Goal: Task Accomplishment & Management: Manage account settings

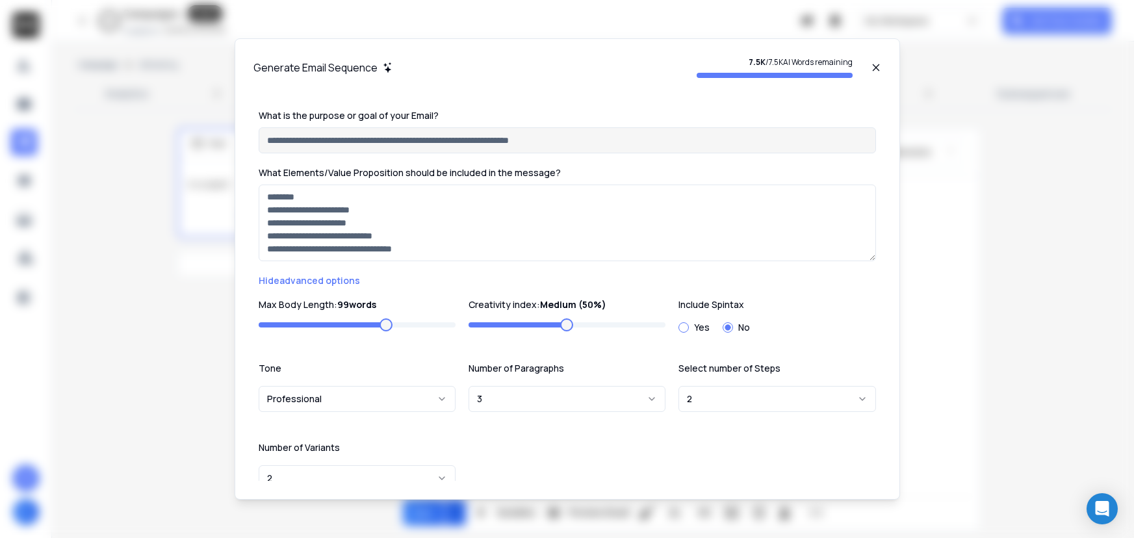
select select "*"
click at [407, 136] on input at bounding box center [567, 140] width 617 height 26
paste input "**********"
type input "**********"
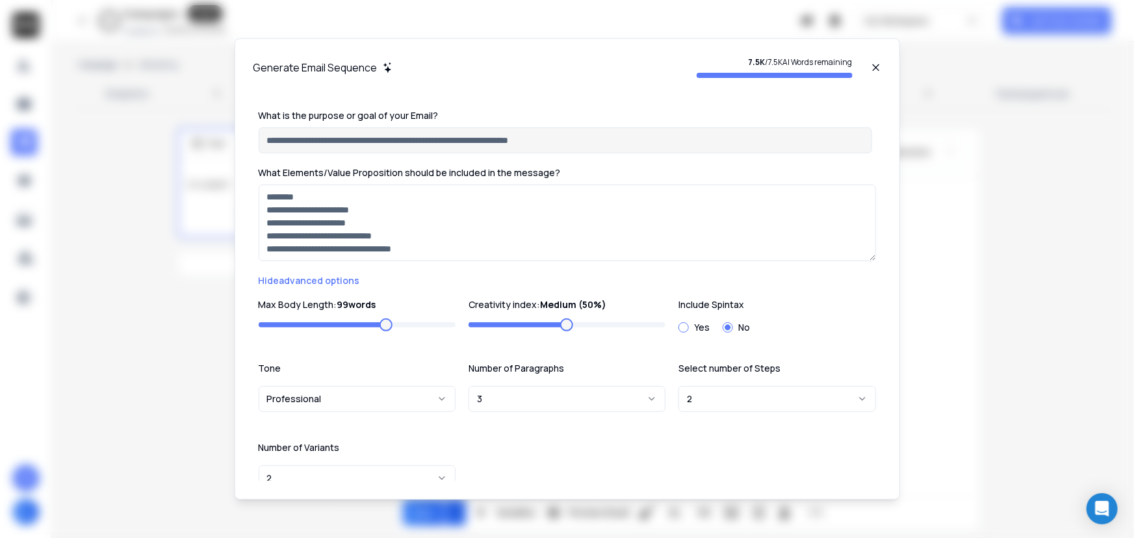
paste input "**********"
type input "**********"
click at [361, 136] on input at bounding box center [566, 140] width 614 height 26
paste input "**********"
click at [697, 142] on input "**********" at bounding box center [566, 140] width 614 height 26
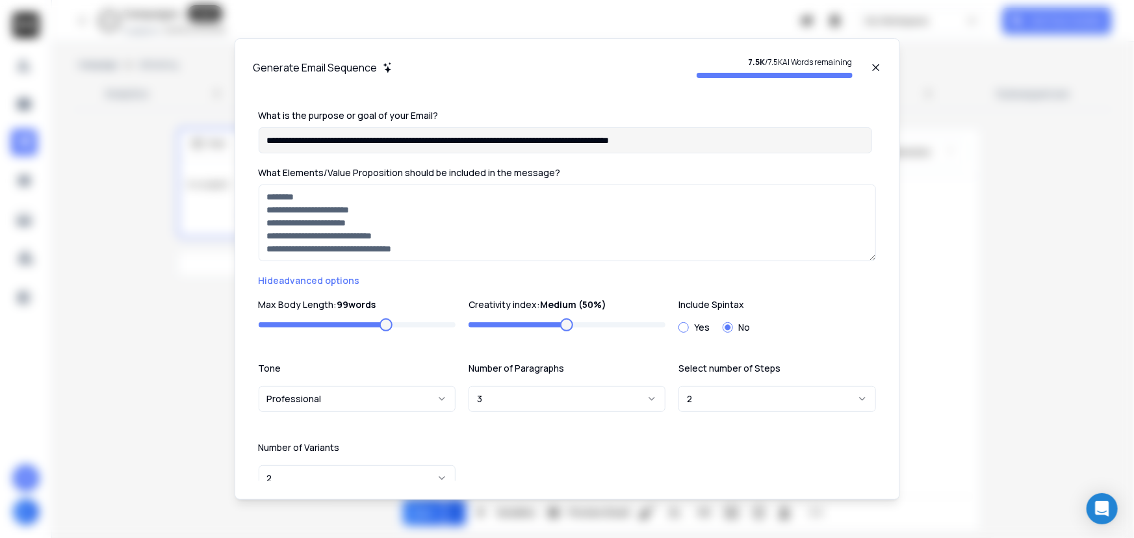
paste input "**********"
type input "**********"
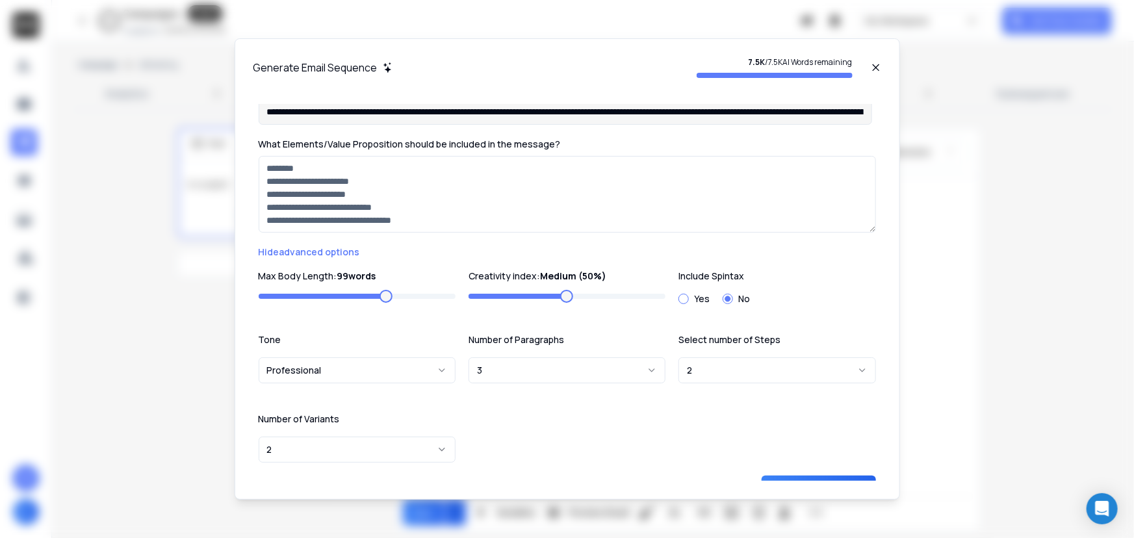
scroll to position [54, 0]
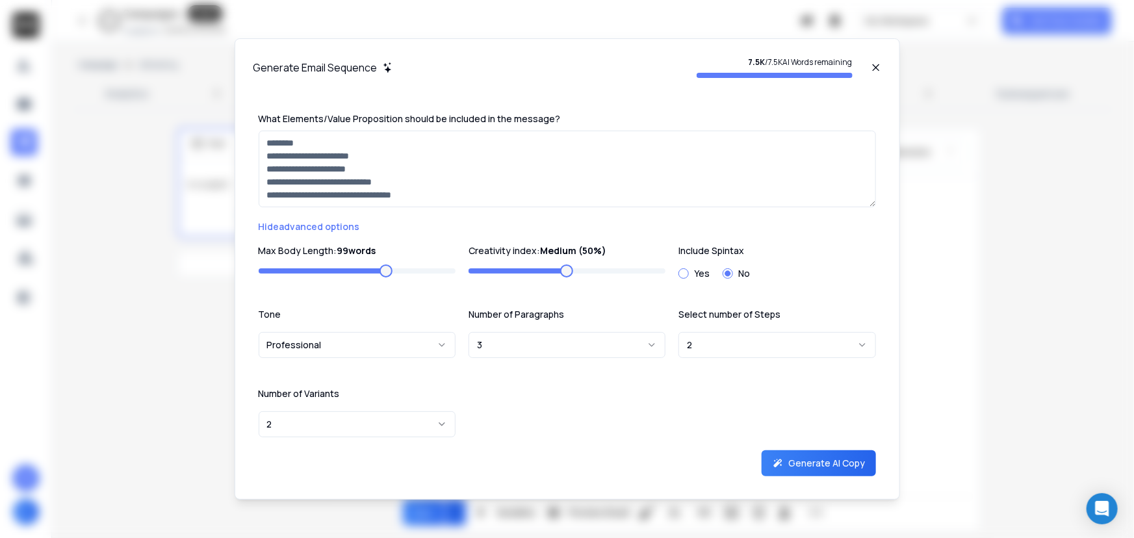
click at [393, 426] on button "2" at bounding box center [357, 424] width 197 height 26
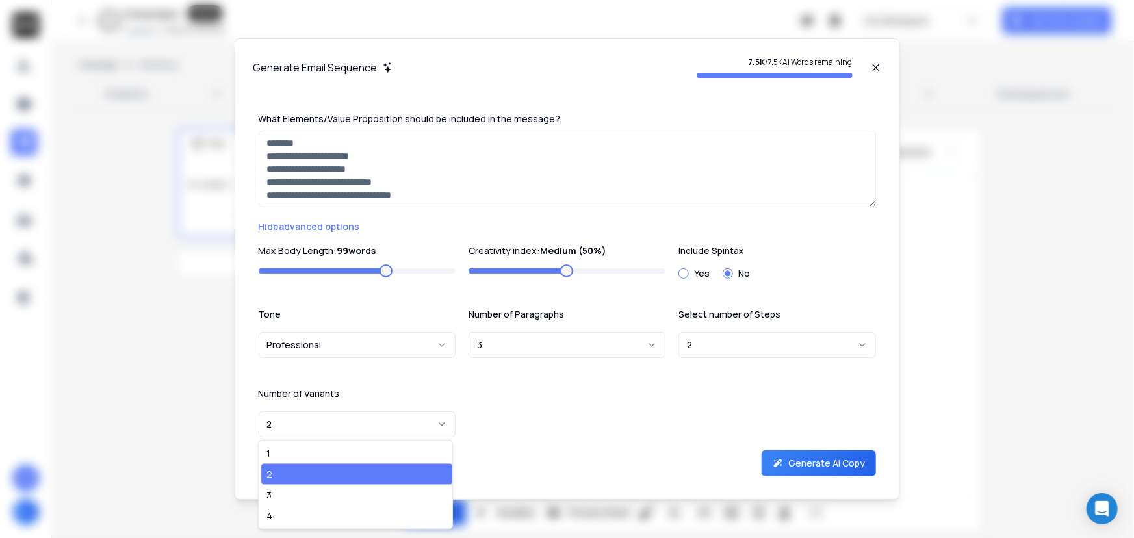
select select "*"
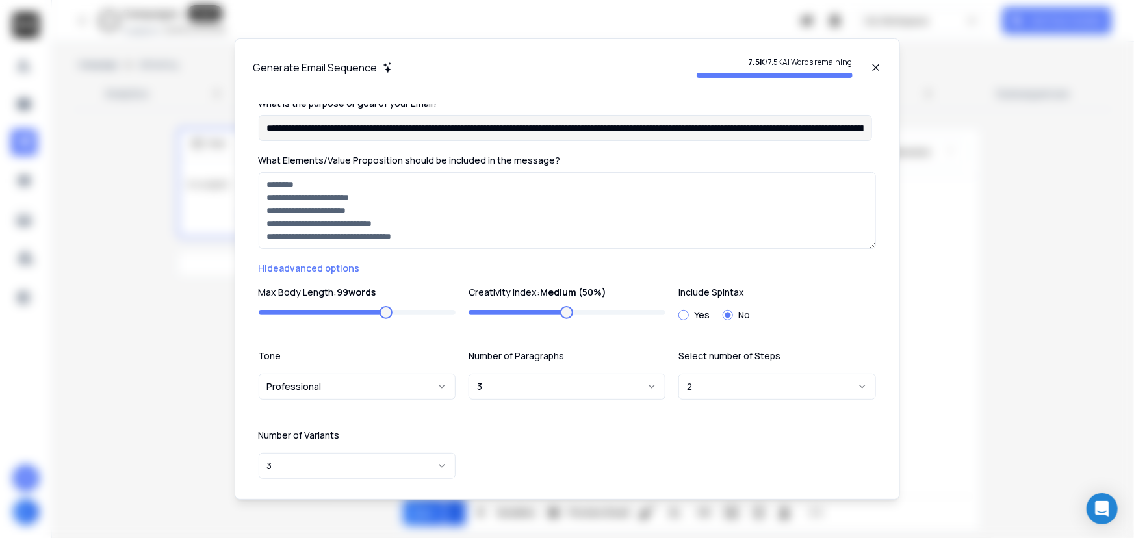
scroll to position [0, 0]
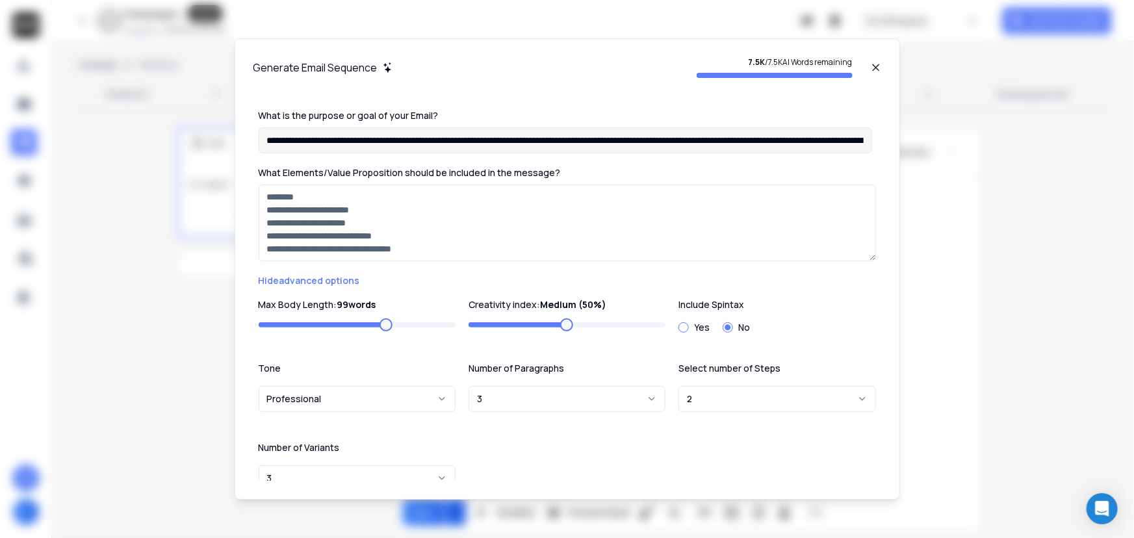
click at [298, 220] on textarea at bounding box center [567, 223] width 617 height 77
paste textarea "**********"
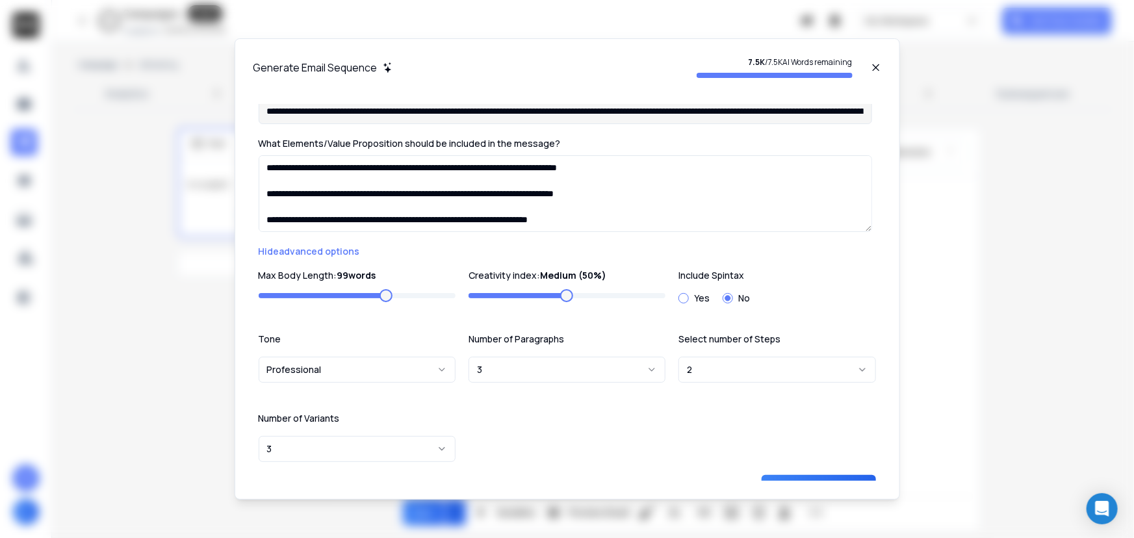
scroll to position [54, 0]
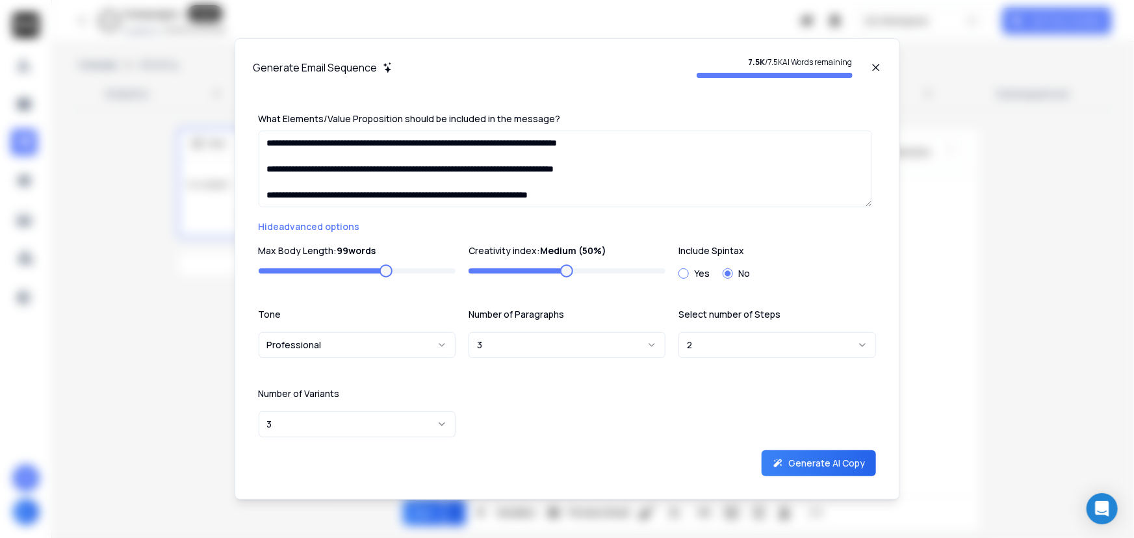
type textarea "**********"
click at [825, 467] on button "Generate AI Copy" at bounding box center [819, 463] width 114 height 26
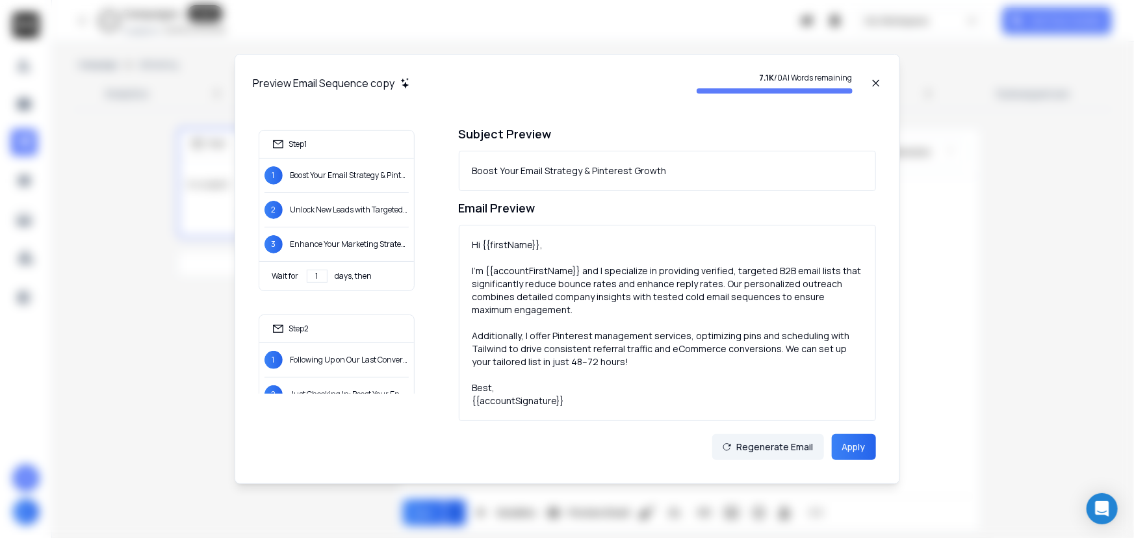
click at [693, 104] on div "Preview Email Sequence copy 7.1K / 0 AI Words remaining Step 1 1 Boost Your Ema…" at bounding box center [567, 269] width 628 height 393
drag, startPoint x: 769, startPoint y: 77, endPoint x: 907, endPoint y: 79, distance: 137.8
click at [907, 79] on div "Preview Email Sequence copy 7.1K / 0 AI Words remaining Step 1 1 Boost Your Ema…" at bounding box center [567, 269] width 1134 height 456
click at [563, 392] on div "Hi {{firstName}}, I’m {{accountFirstName}} and I specialize in providing verifi…" at bounding box center [667, 323] width 390 height 169
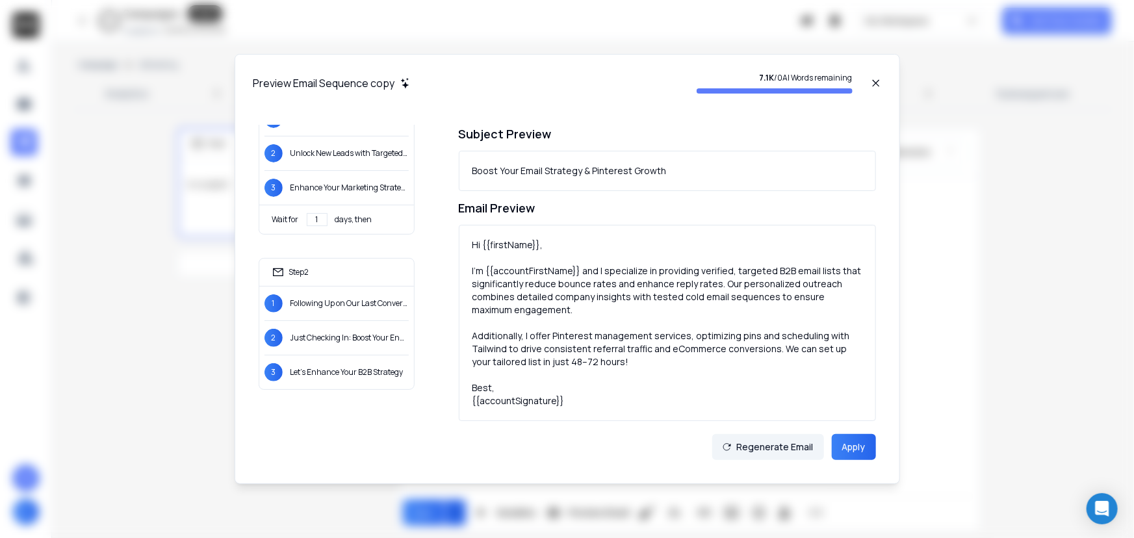
click at [341, 305] on p "Following Up on Our Last Conversation" at bounding box center [350, 303] width 118 height 10
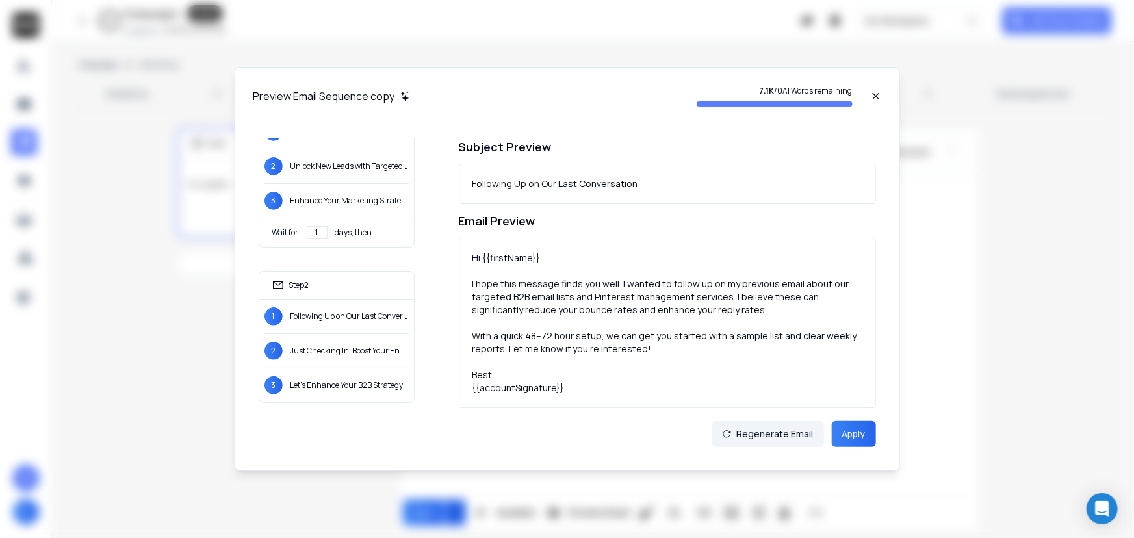
click at [352, 317] on p "Following Up on Our Last Conversation" at bounding box center [350, 316] width 118 height 10
click at [352, 356] on div "2 Just Checking In: Boost Your Engagement" at bounding box center [337, 351] width 144 height 18
click at [356, 381] on p "Let’s Enhance Your B2B Strategy" at bounding box center [347, 385] width 113 height 10
click at [361, 354] on p "Just Checking In: Boost Your Engagement" at bounding box center [350, 351] width 118 height 10
click at [353, 381] on p "Let’s Enhance Your B2B Strategy" at bounding box center [347, 385] width 113 height 10
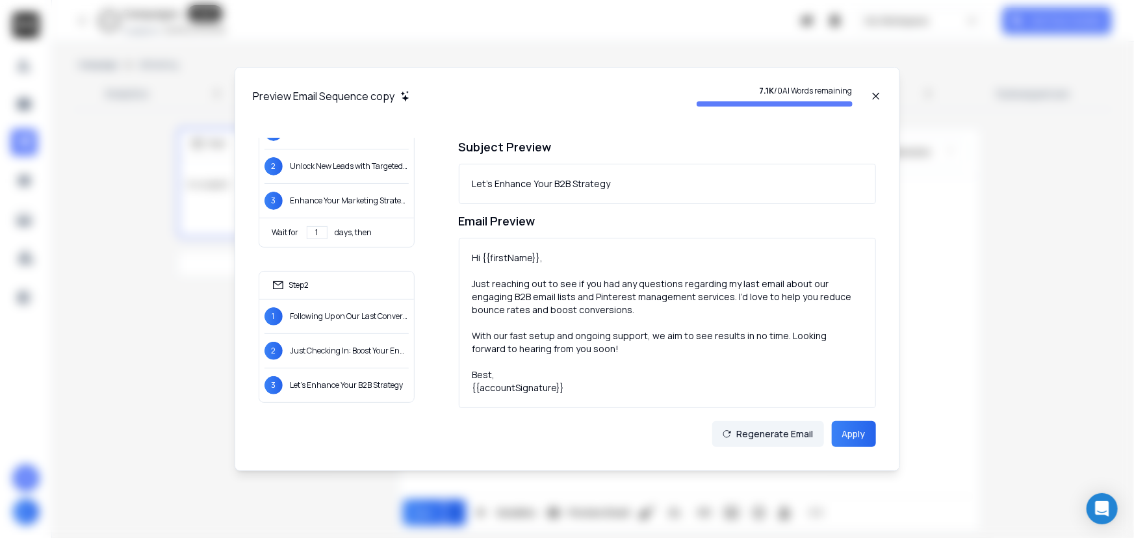
click at [343, 315] on p "Following Up on Our Last Conversation" at bounding box center [350, 316] width 118 height 10
click at [335, 342] on div "2 Just Checking In: Boost Your Engagement" at bounding box center [337, 351] width 144 height 18
click at [339, 372] on div "3 Let’s Enhance Your B2B Strategy" at bounding box center [337, 385] width 144 height 34
click at [337, 395] on div "3 Let’s Enhance Your B2B Strategy" at bounding box center [337, 385] width 144 height 34
click at [346, 346] on p "Just Checking In: Boost Your Engagement" at bounding box center [350, 351] width 118 height 10
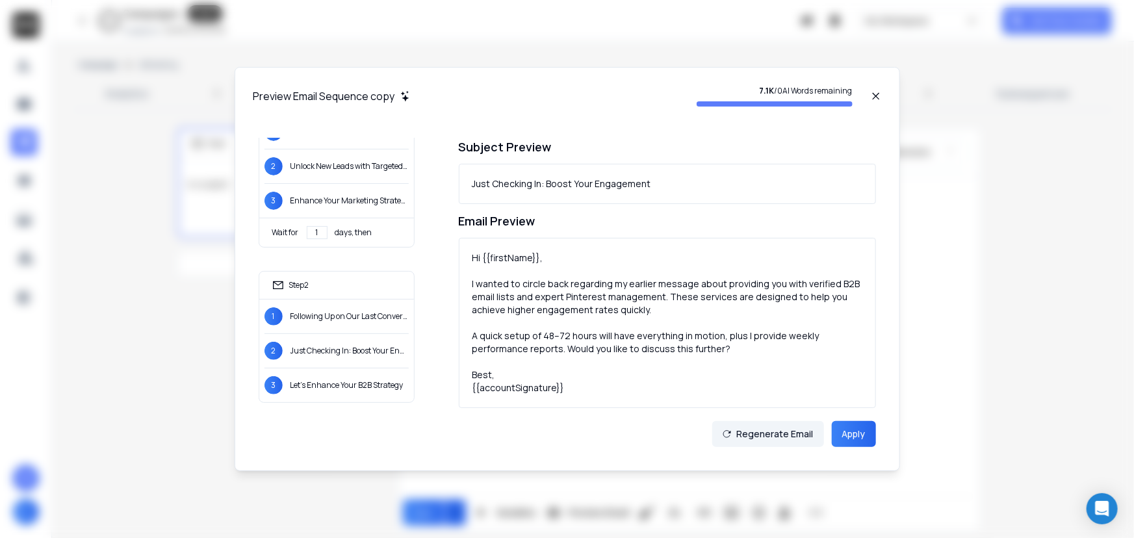
click at [351, 328] on div "1 Following Up on Our Last Conversation" at bounding box center [337, 317] width 144 height 34
click at [364, 357] on div "2 Just Checking In: Boost Your Engagement" at bounding box center [337, 351] width 144 height 18
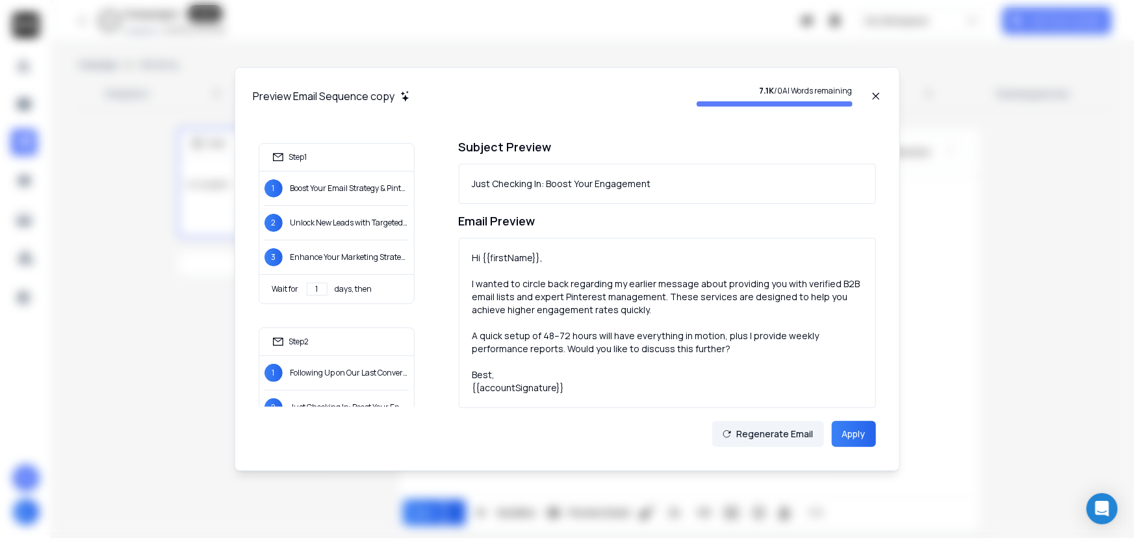
click at [357, 228] on div "2 Unlock New Leads with Targeted Email Lists" at bounding box center [337, 223] width 144 height 18
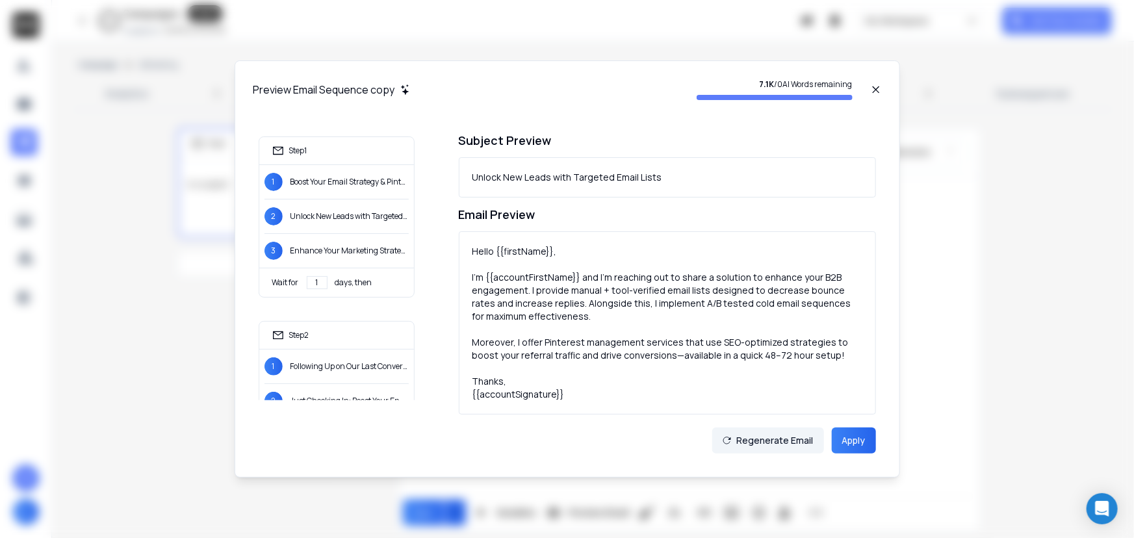
click at [357, 246] on p "Enhance Your Marketing Strategy [DATE]!" at bounding box center [350, 251] width 118 height 10
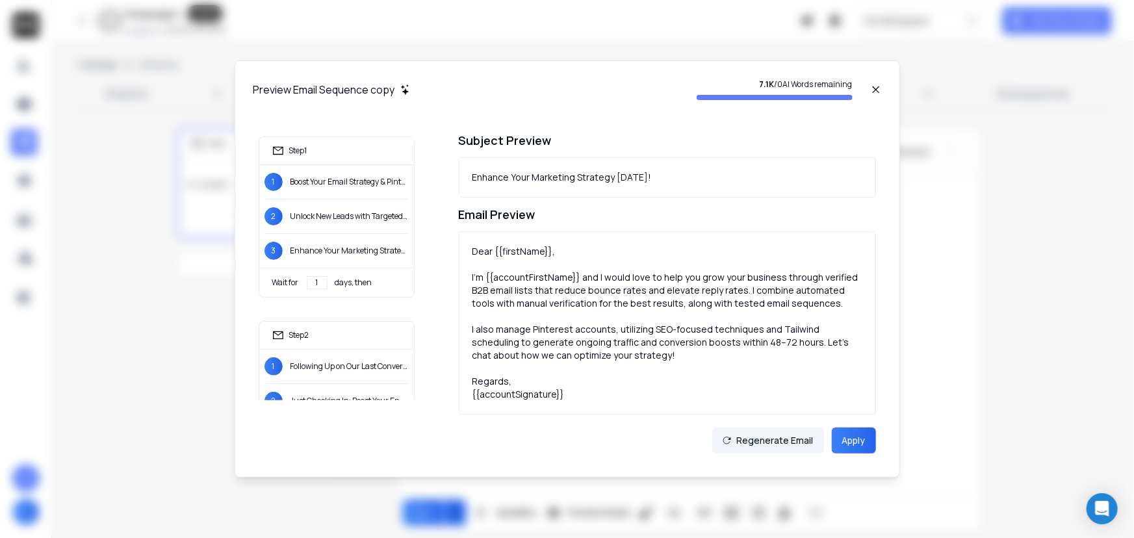
click at [361, 216] on p "Unlock New Leads with Targeted Email Lists" at bounding box center [350, 216] width 118 height 10
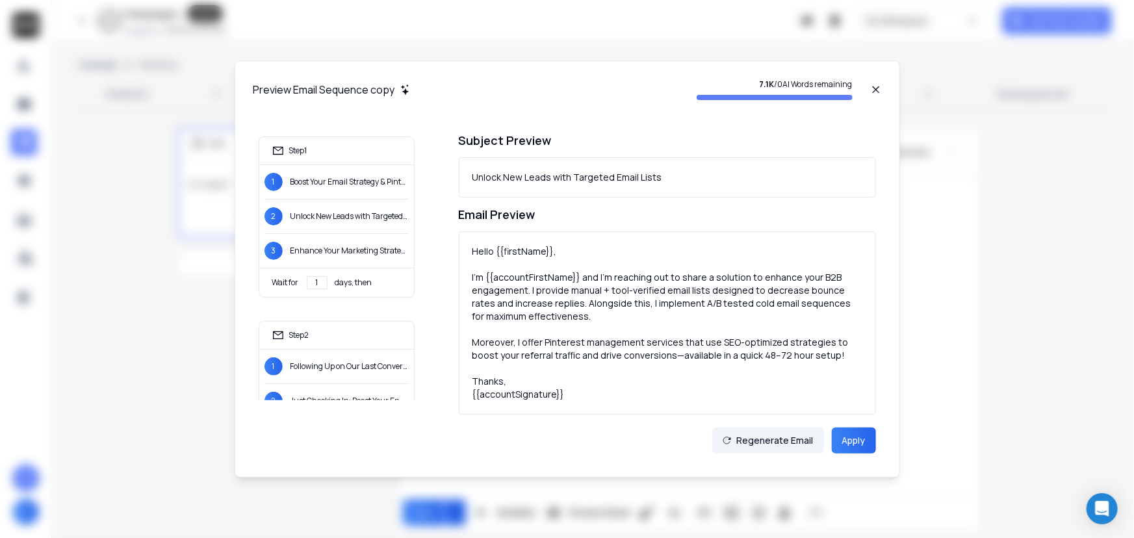
click at [357, 256] on div "3 Enhance Your Marketing Strategy [DATE]!" at bounding box center [337, 251] width 144 height 18
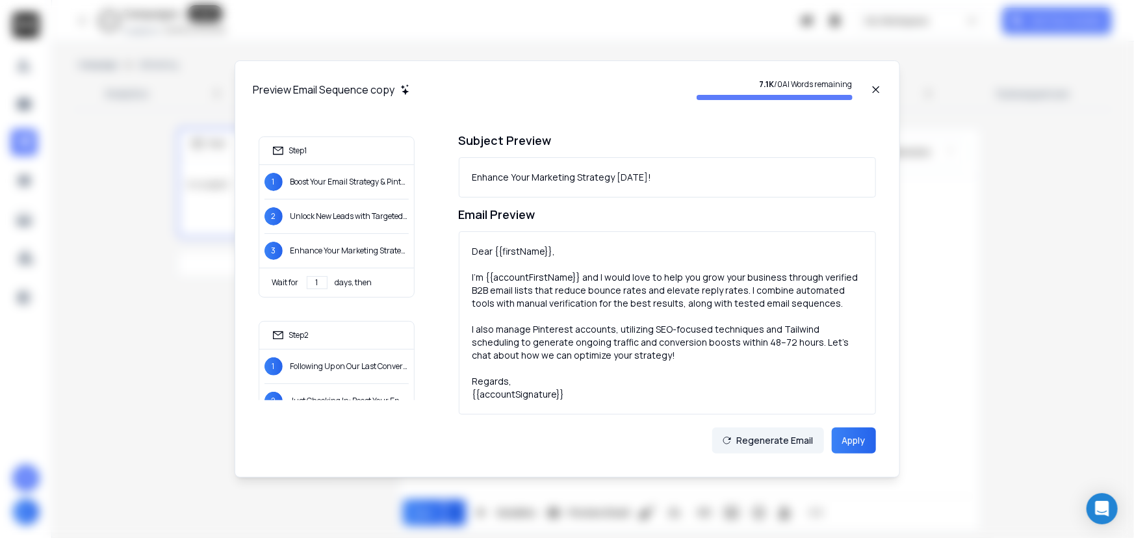
click at [375, 214] on p "Unlock New Leads with Targeted Email Lists" at bounding box center [350, 216] width 118 height 10
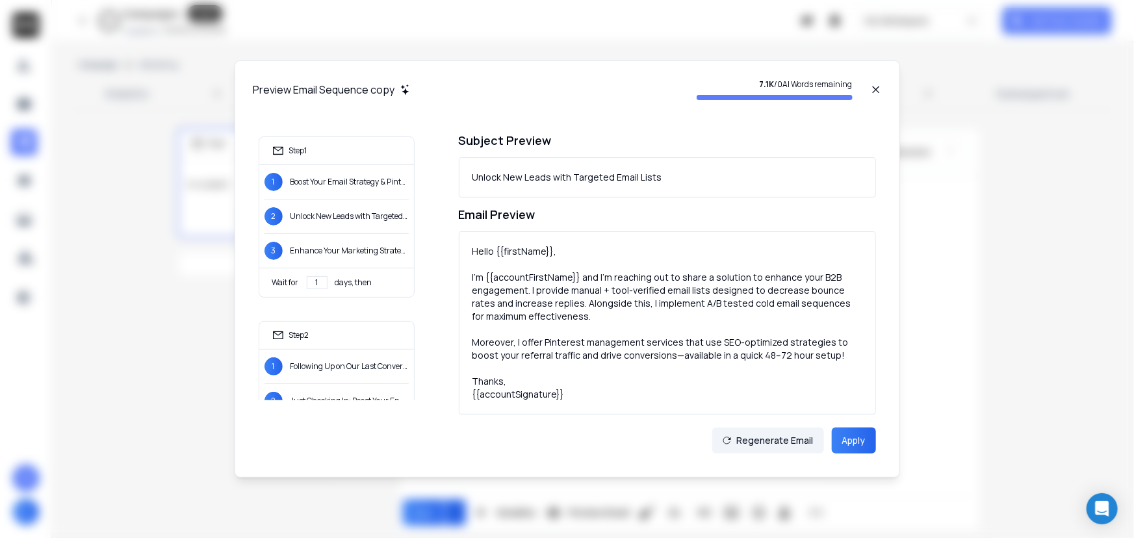
click at [368, 189] on div "1 Boost Your Email Strategy & Pinterest Growth" at bounding box center [337, 182] width 144 height 18
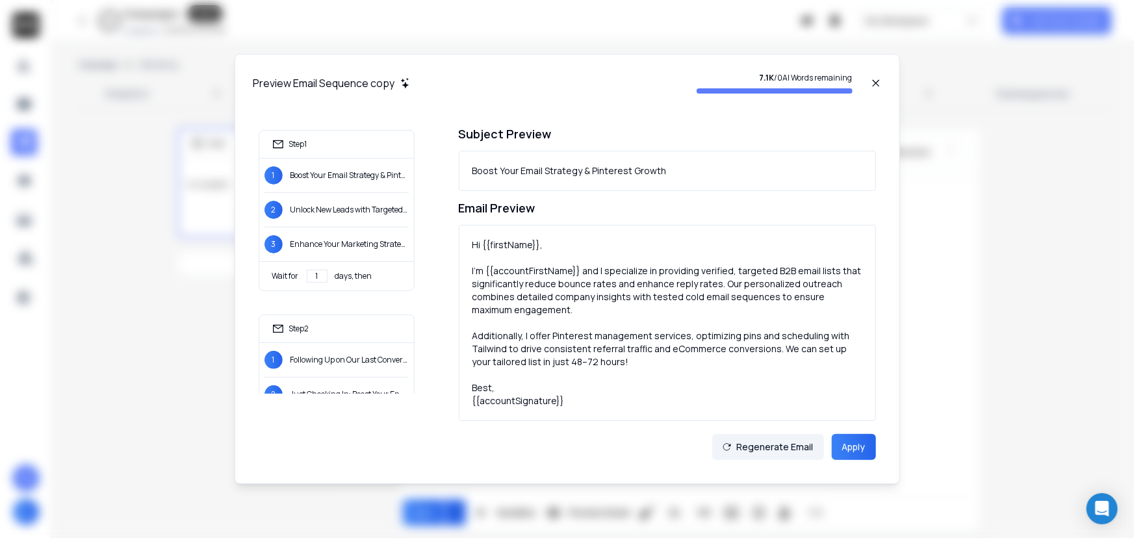
click at [338, 179] on p "Boost Your Email Strategy & Pinterest Growth" at bounding box center [350, 175] width 118 height 10
click at [498, 172] on div "Boost Your Email Strategy & Pinterest Growth" at bounding box center [569, 170] width 194 height 13
click at [780, 216] on h1 "Email Preview" at bounding box center [667, 208] width 417 height 18
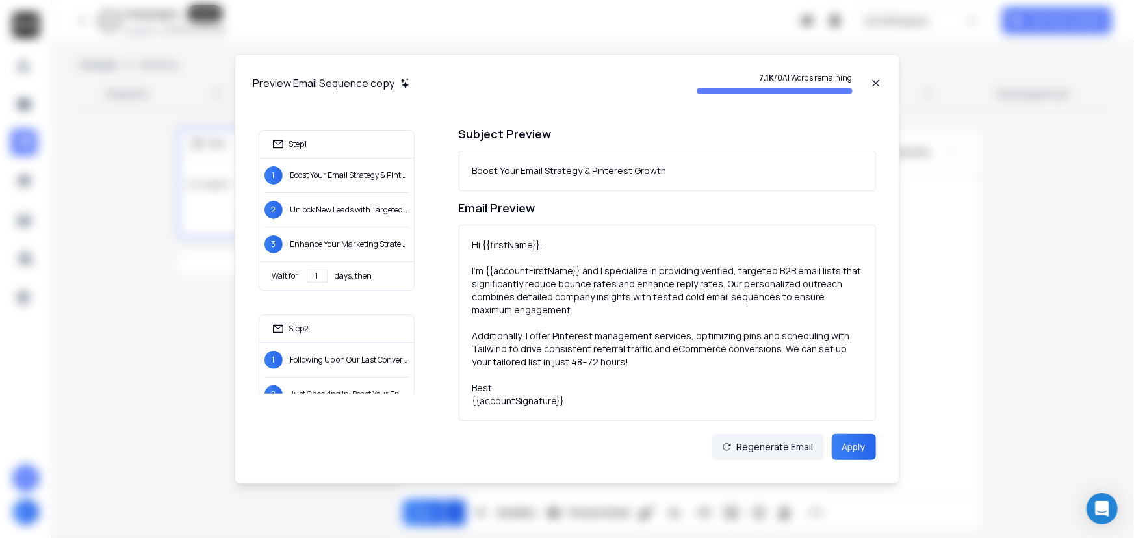
click at [325, 201] on div "2 Unlock New Leads with Targeted Email Lists" at bounding box center [337, 210] width 144 height 18
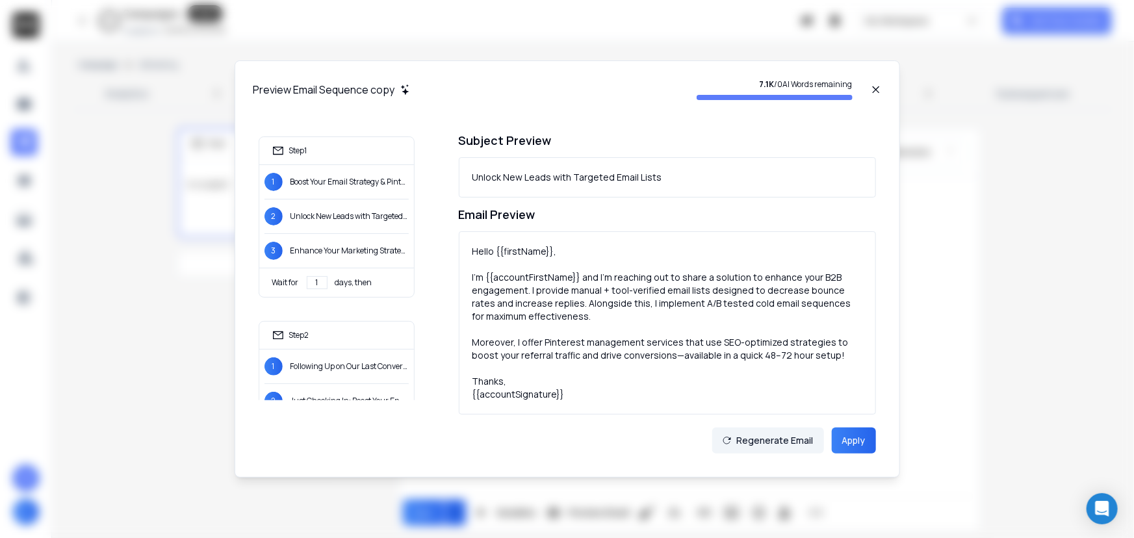
click at [519, 218] on h1 "Email Preview" at bounding box center [667, 214] width 417 height 18
click at [641, 220] on h1 "Email Preview" at bounding box center [667, 214] width 417 height 18
click at [879, 90] on icon at bounding box center [876, 89] width 10 height 10
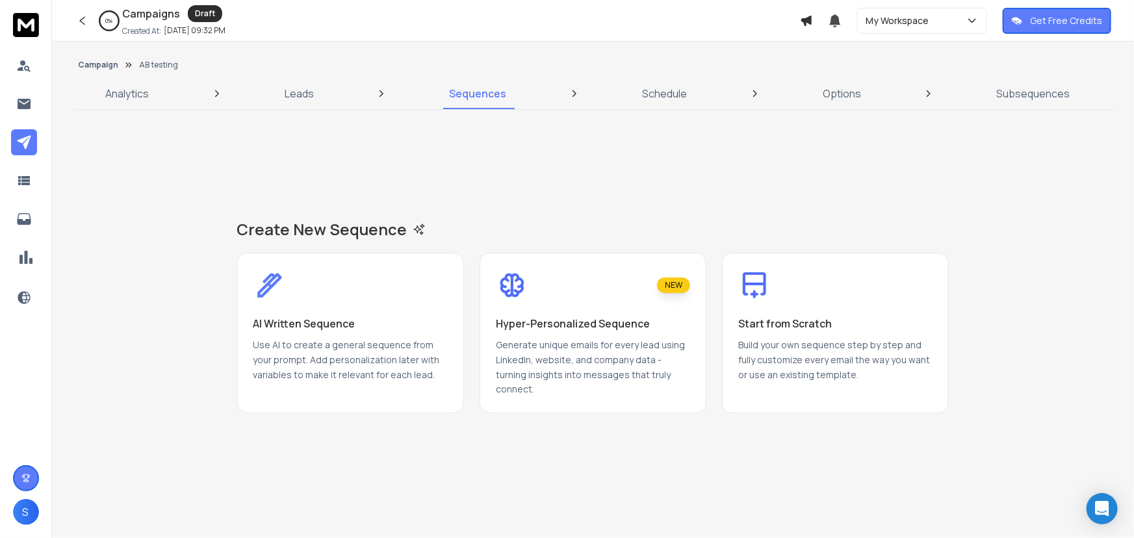
click at [684, 328] on div "NEW Hyper-Personalized Sequence Generate unique emails for every lead using Lin…" at bounding box center [593, 332] width 226 height 159
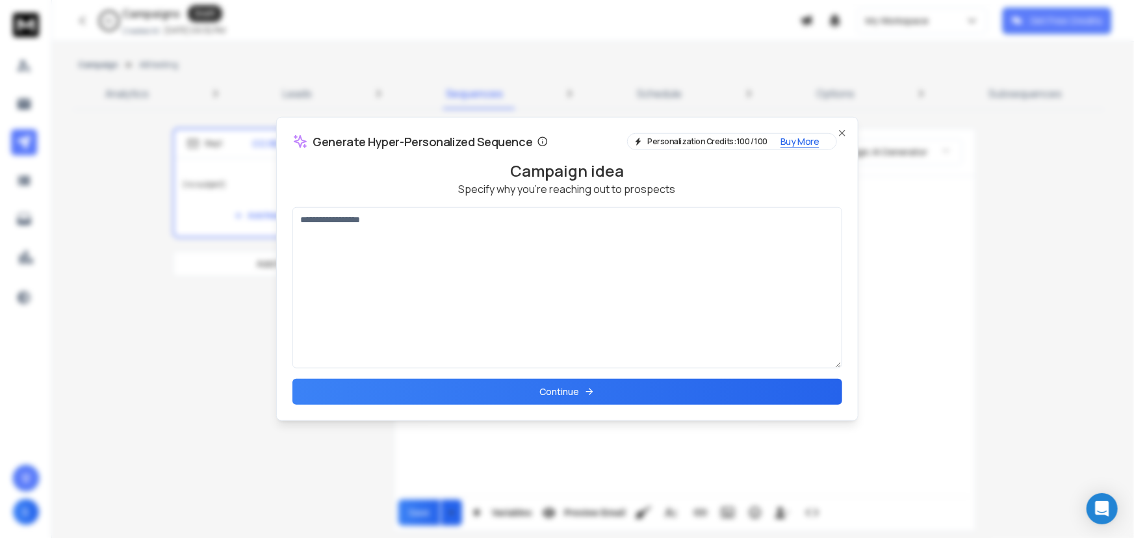
click at [799, 144] on button "Buy More" at bounding box center [799, 141] width 59 height 13
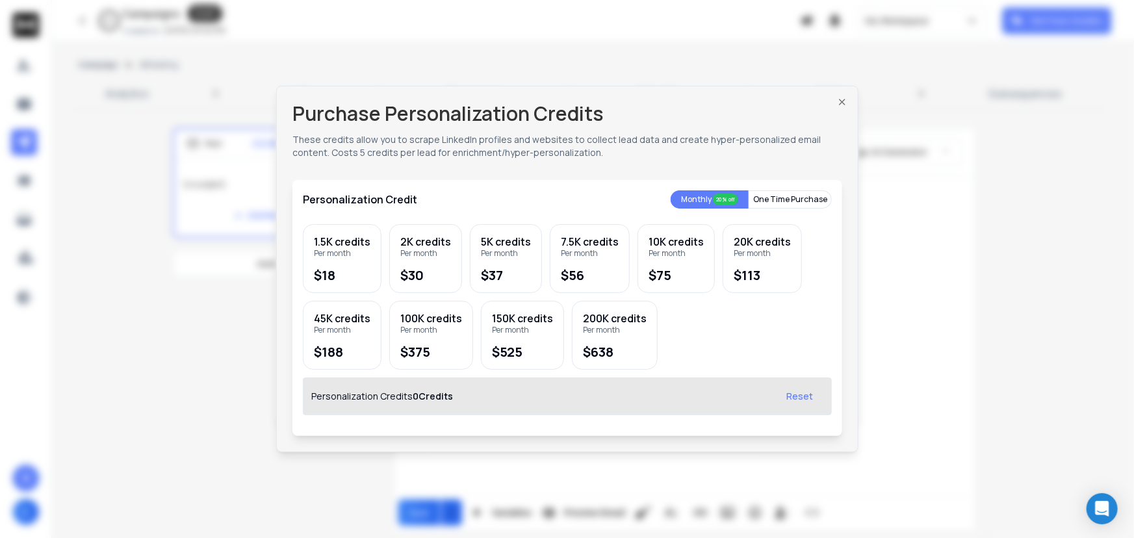
click at [836, 103] on h1 "Purchase Personalization Credits" at bounding box center [567, 113] width 550 height 23
click at [793, 205] on button "One Time Purchase" at bounding box center [790, 199] width 83 height 18
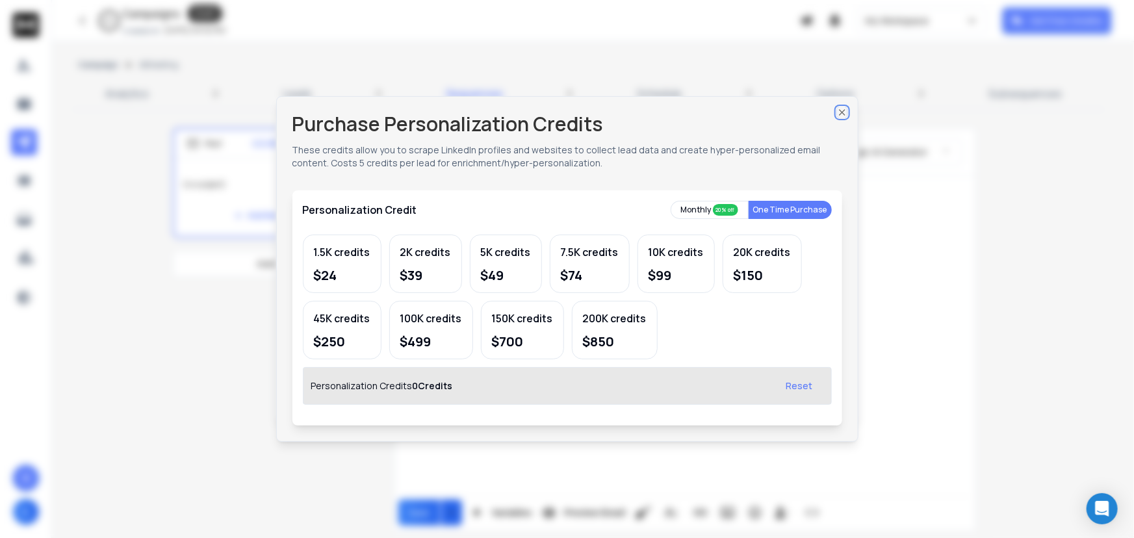
click at [844, 110] on icon "button" at bounding box center [842, 112] width 10 height 10
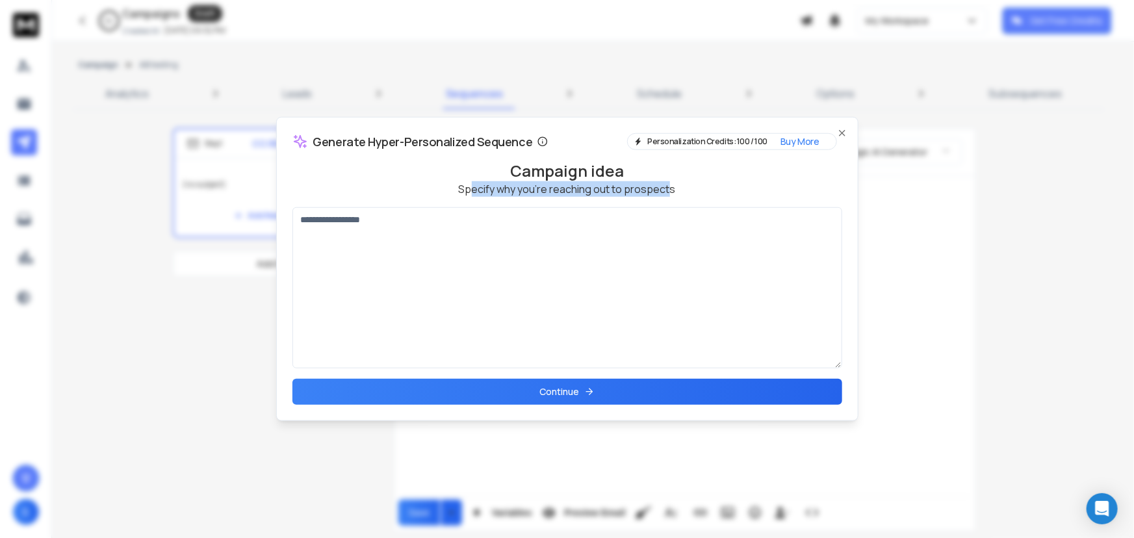
drag, startPoint x: 470, startPoint y: 191, endPoint x: 670, endPoint y: 182, distance: 200.4
click at [670, 182] on p "Specify why you're reaching out to prospects" at bounding box center [567, 189] width 550 height 16
click at [838, 126] on div "Dialog Title Generate Hyper-Personalized Sequence Personalization Credits: 100 …" at bounding box center [567, 269] width 582 height 304
click at [839, 136] on icon "button" at bounding box center [842, 133] width 10 height 10
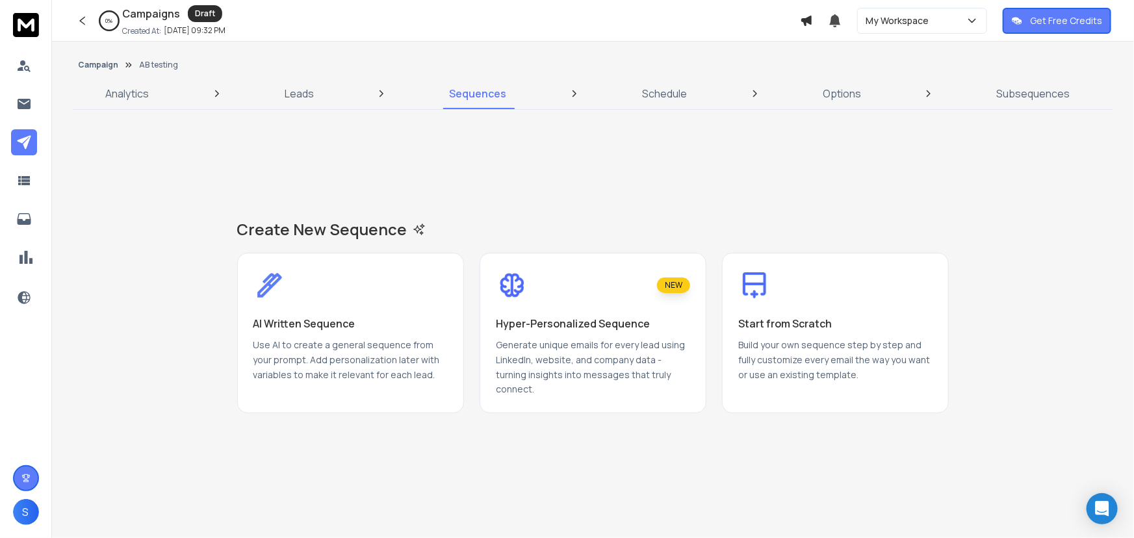
click at [814, 346] on p "Build your own sequence step by step and fully customize every email the way yo…" at bounding box center [835, 367] width 194 height 59
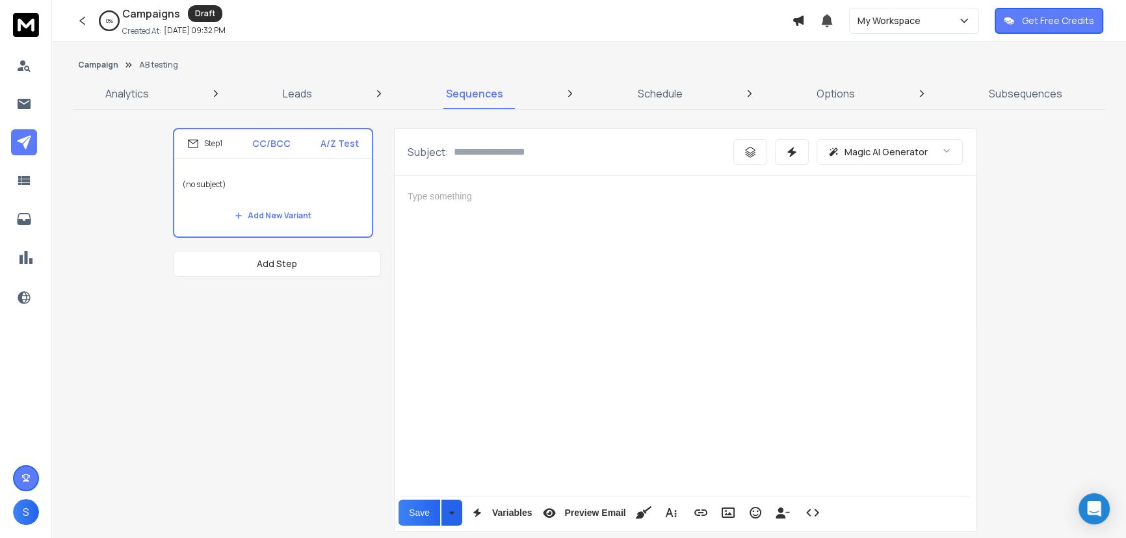
click at [344, 142] on p "A/Z Test" at bounding box center [339, 143] width 38 height 13
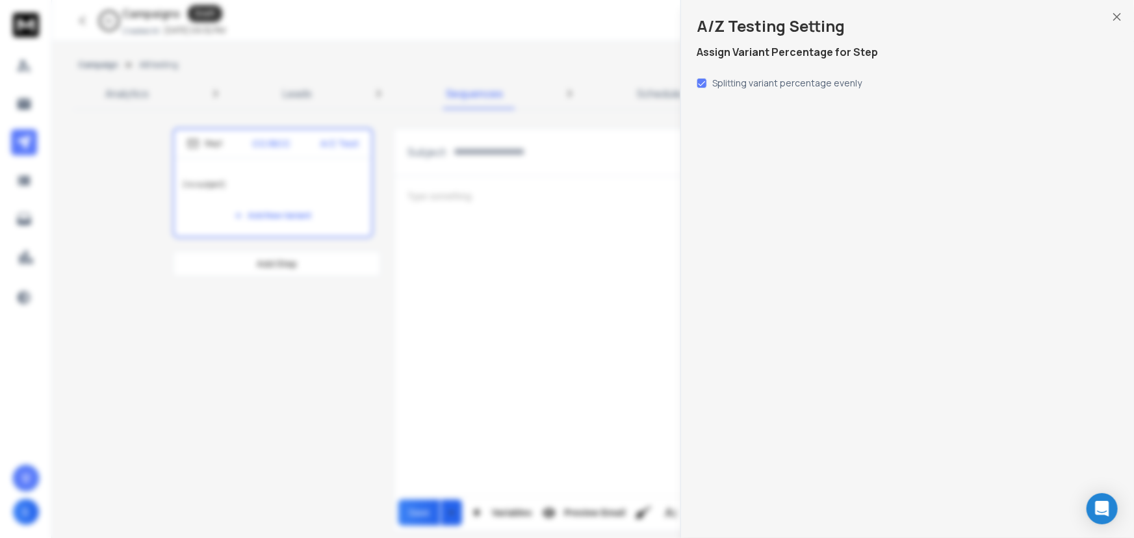
click at [1120, 23] on div "Shared Sheet Component A/Z Testing Setting Assign Variant Percentage for Step S…" at bounding box center [907, 269] width 454 height 538
click at [1119, 21] on icon "button" at bounding box center [1117, 16] width 13 height 13
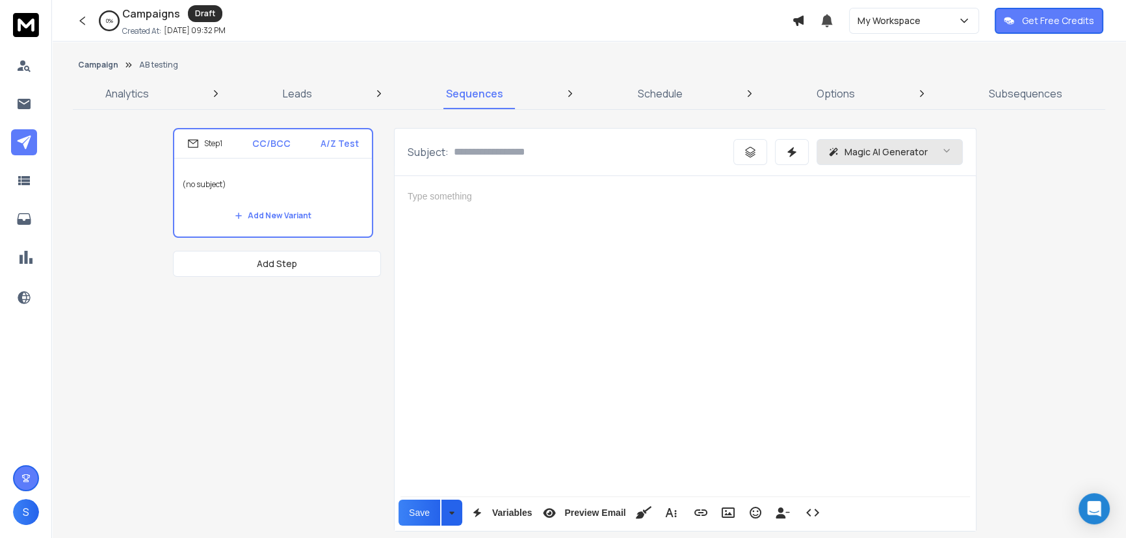
click at [948, 157] on div "Magic AI Generator" at bounding box center [889, 152] width 124 height 13
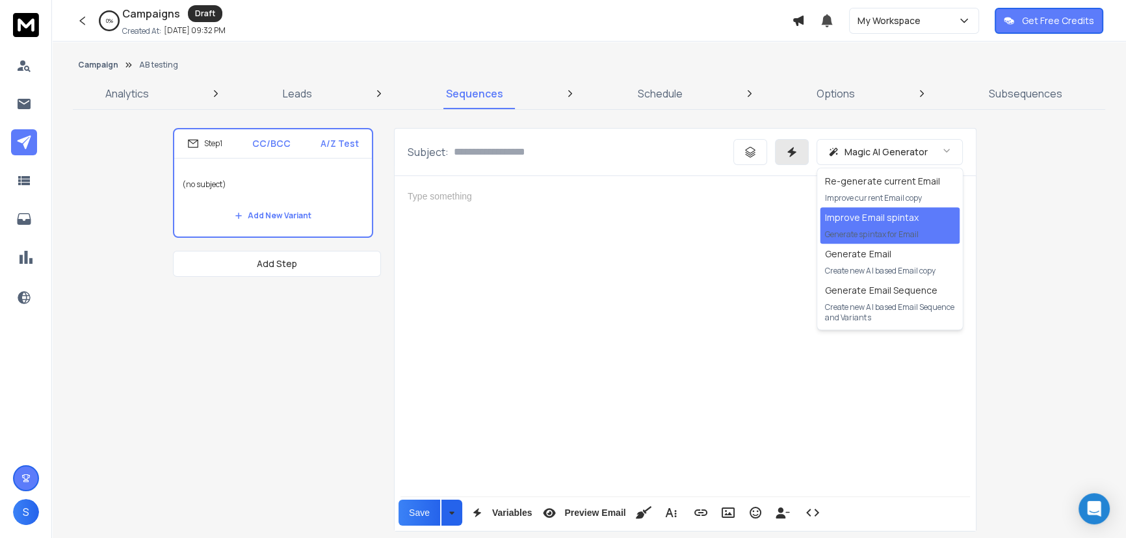
click at [796, 149] on icon "button" at bounding box center [792, 152] width 12 height 12
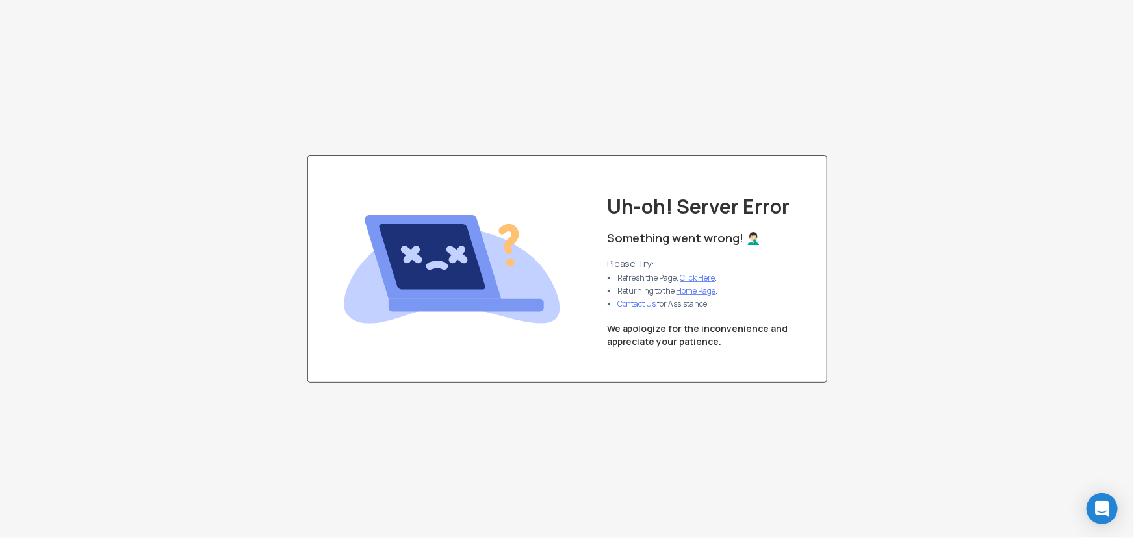
click at [705, 281] on link "Click Here" at bounding box center [697, 277] width 35 height 11
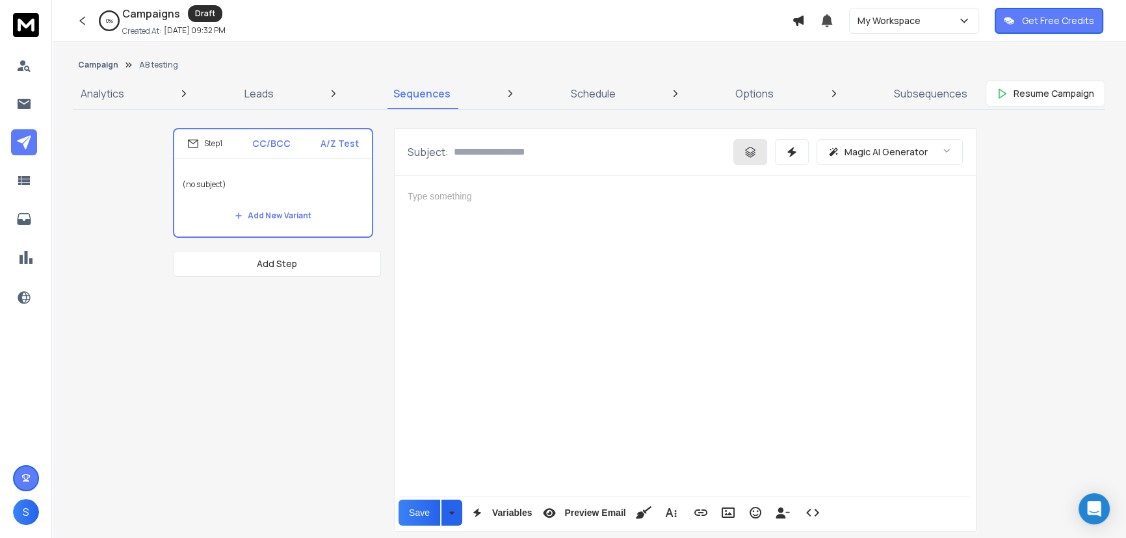
click at [760, 146] on button at bounding box center [750, 152] width 34 height 26
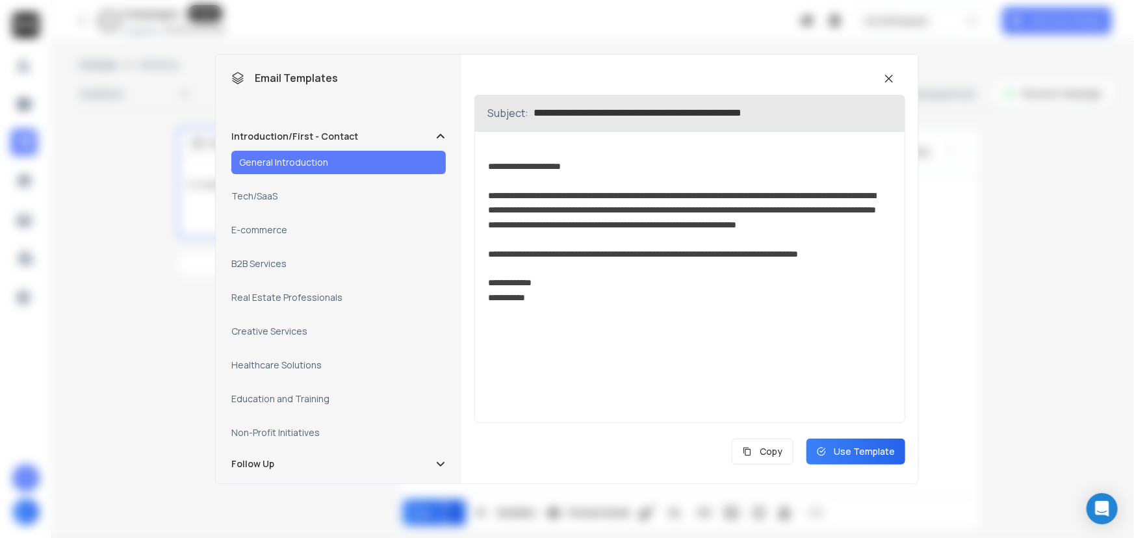
click at [278, 270] on h3 "B2B Services" at bounding box center [258, 263] width 55 height 13
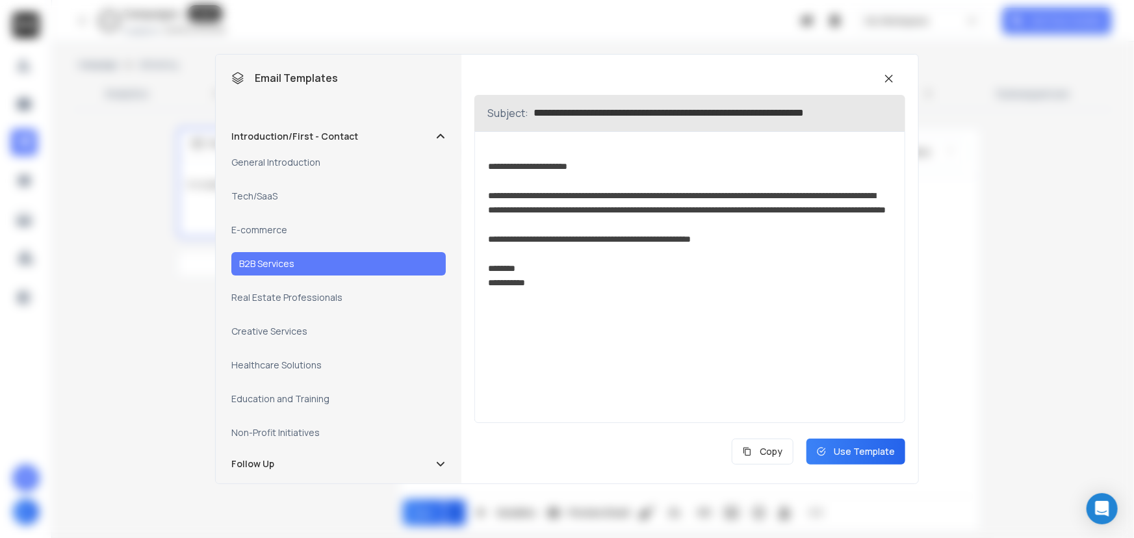
click at [285, 300] on h3 "Real Estate Professionals" at bounding box center [286, 297] width 111 height 13
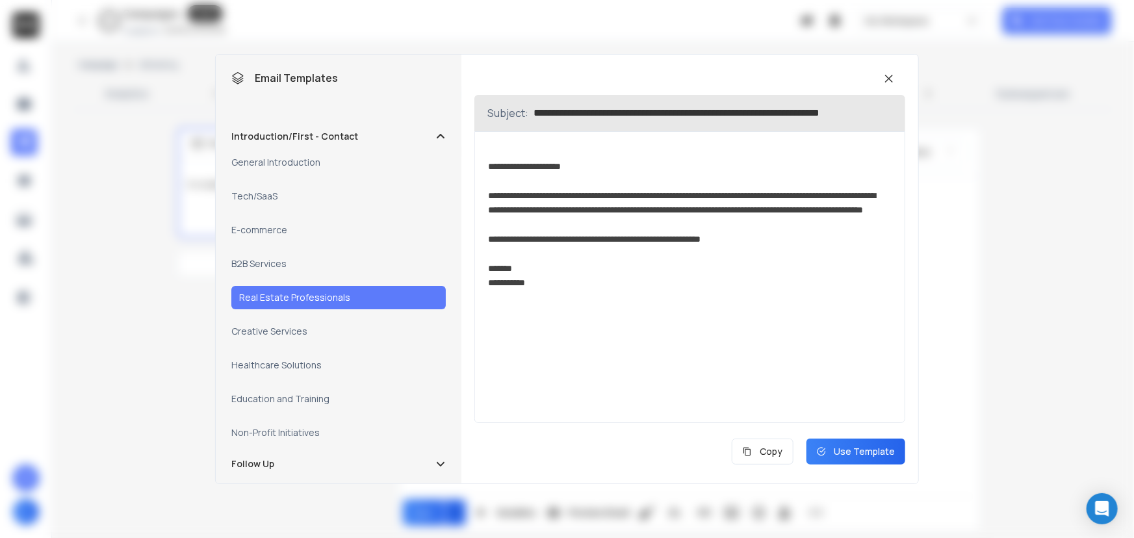
click at [280, 349] on div "General Introduction Tech/SaaS E-commerce B2B Services Real Estate Professional…" at bounding box center [338, 298] width 214 height 294
click at [278, 327] on h3 "Creative Services" at bounding box center [269, 331] width 76 height 13
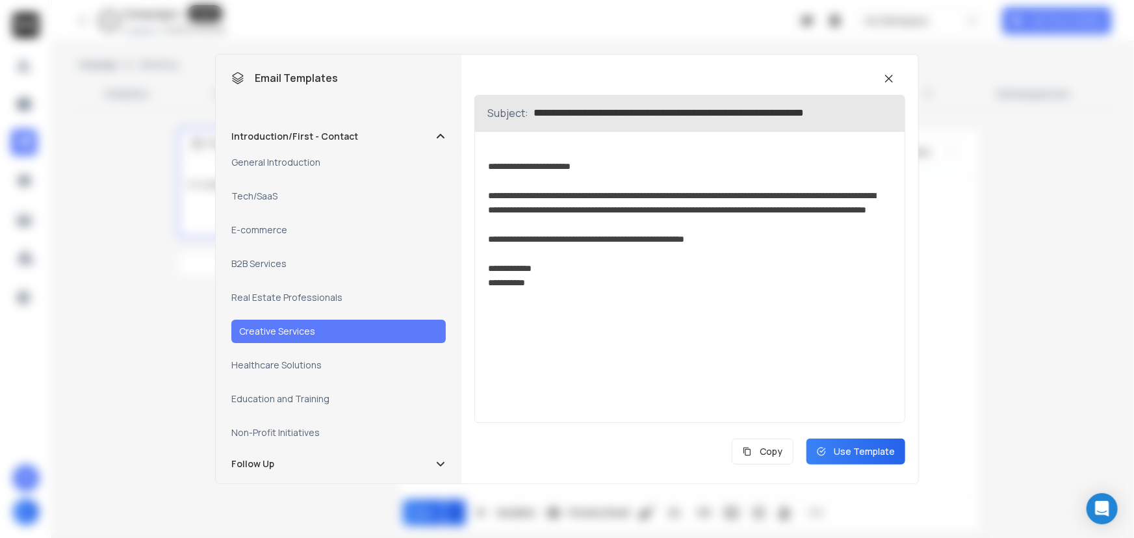
click at [289, 166] on h3 "General Introduction" at bounding box center [275, 162] width 89 height 13
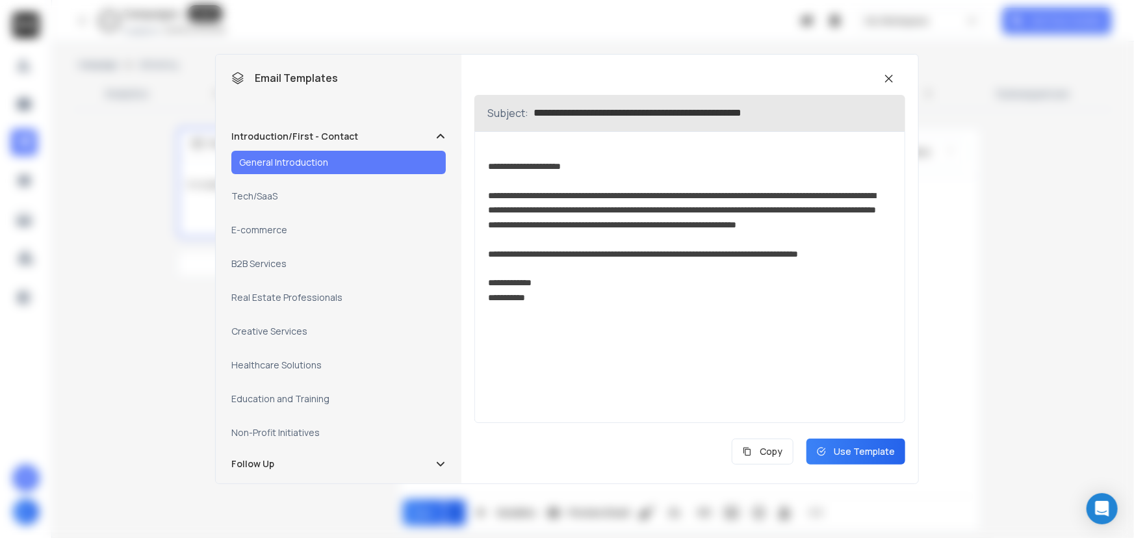
click at [287, 185] on div "Tech/SaaS" at bounding box center [338, 196] width 214 height 23
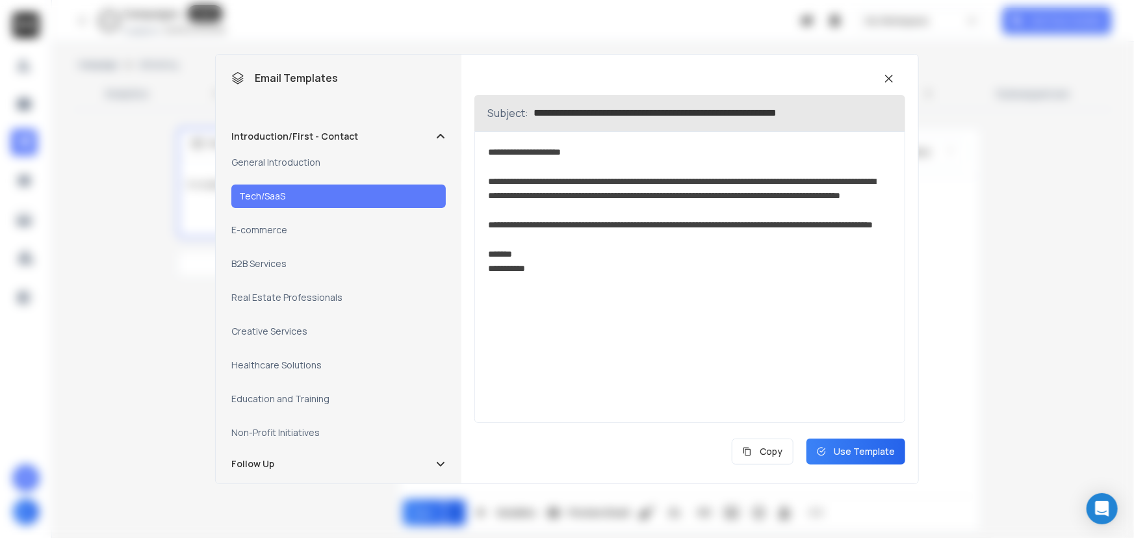
click at [287, 190] on div "Tech/SaaS" at bounding box center [338, 196] width 214 height 23
click at [275, 232] on h3 "E-commerce" at bounding box center [259, 230] width 56 height 13
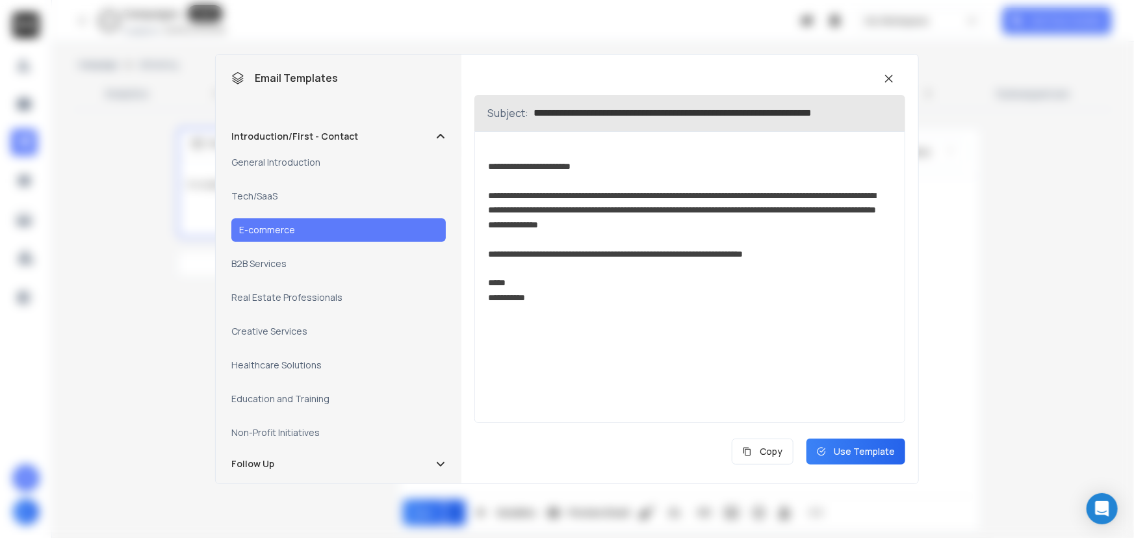
click at [275, 251] on div "General Introduction Tech/SaaS E-commerce B2B Services Real Estate Professional…" at bounding box center [338, 298] width 214 height 294
click at [279, 265] on h3 "B2B Services" at bounding box center [258, 263] width 55 height 13
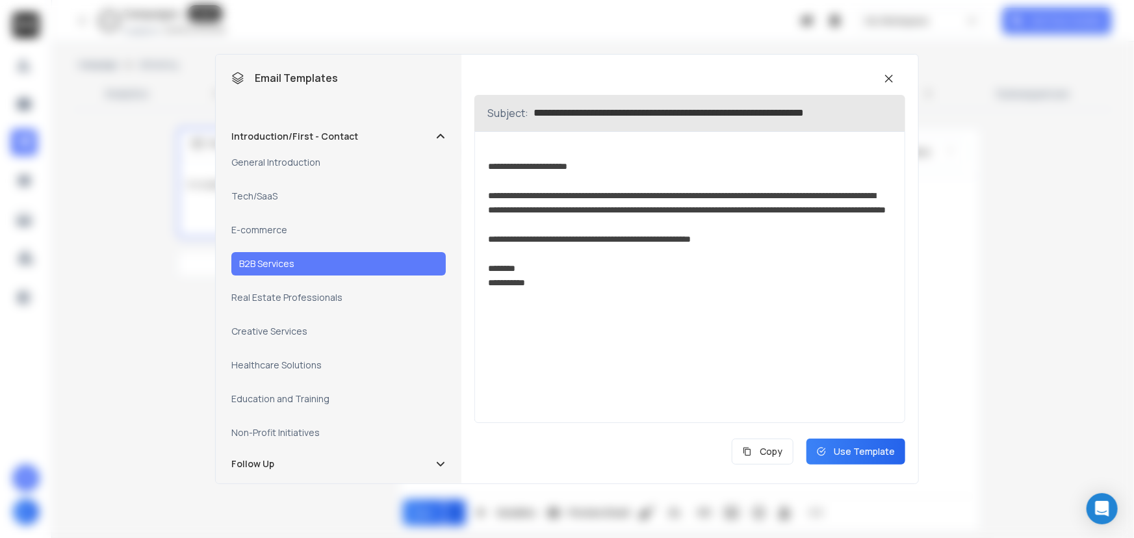
click at [303, 304] on h3 "Real Estate Professionals" at bounding box center [286, 297] width 111 height 13
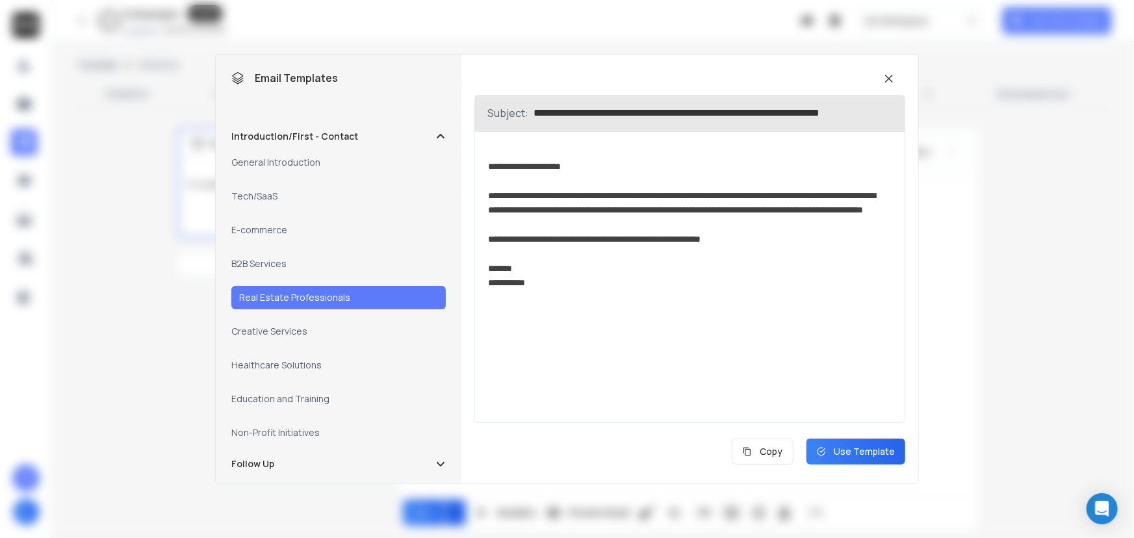
click at [304, 333] on h3 "Creative Services" at bounding box center [269, 331] width 76 height 13
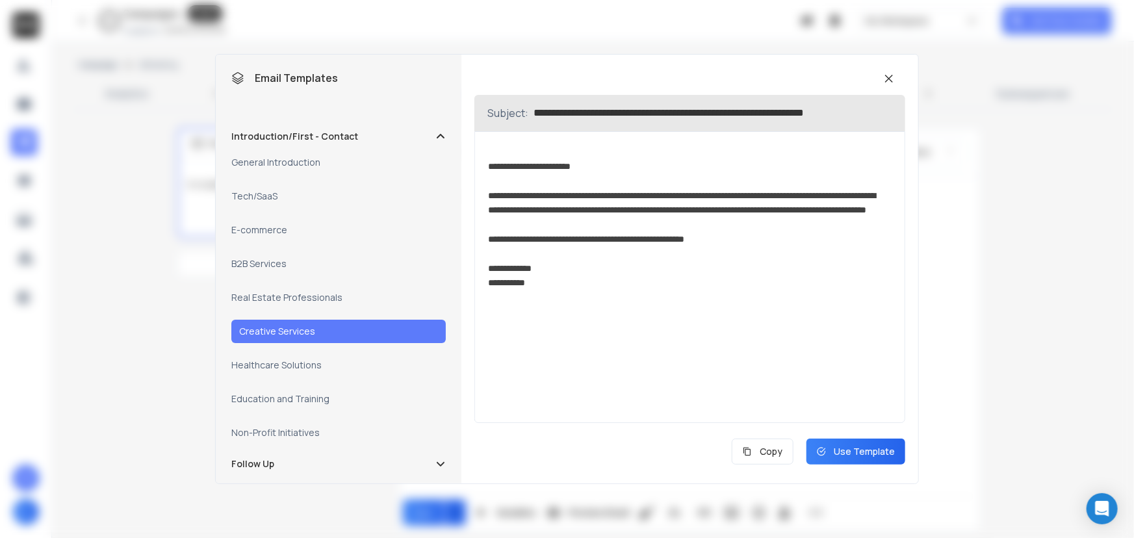
click at [329, 380] on div "General Introduction Tech/SaaS E-commerce B2B Services Real Estate Professional…" at bounding box center [338, 298] width 214 height 294
click at [312, 365] on h3 "Healthcare Solutions" at bounding box center [276, 365] width 90 height 13
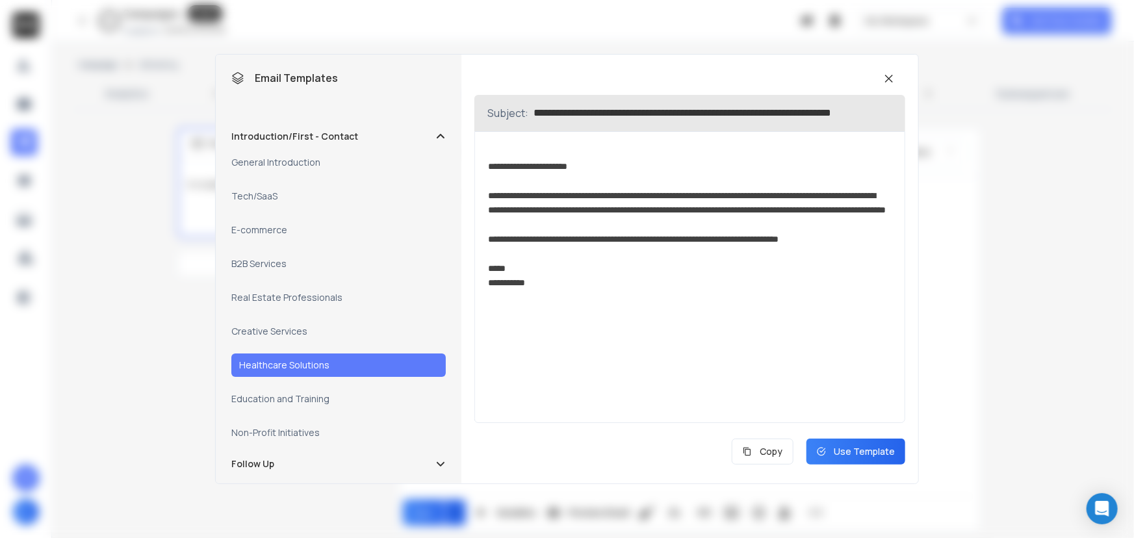
click at [302, 406] on div "Education and Training" at bounding box center [338, 398] width 214 height 23
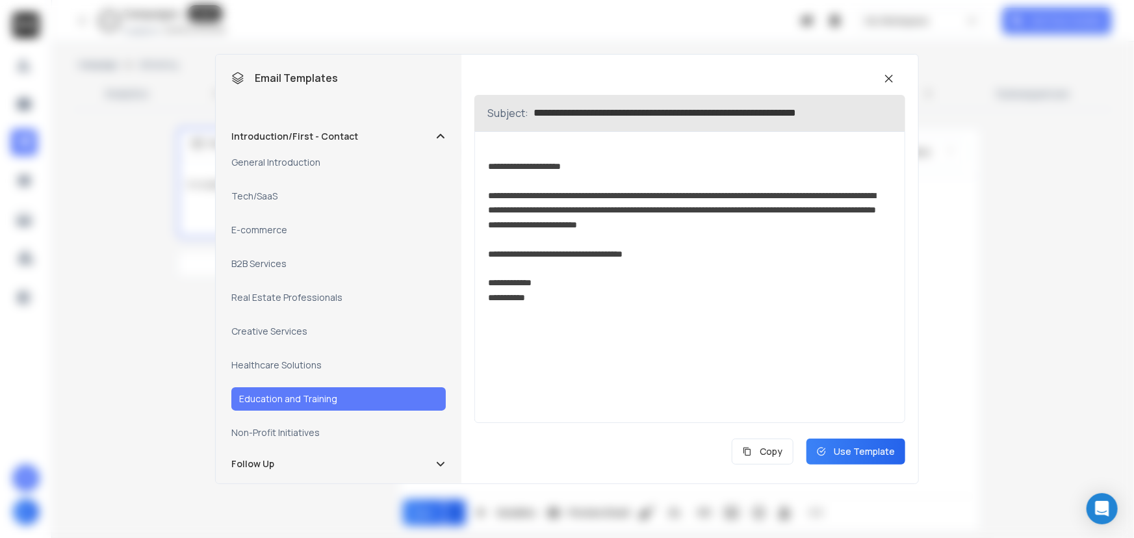
click at [301, 419] on div "General Introduction Tech/SaaS E-commerce B2B Services Real Estate Professional…" at bounding box center [338, 298] width 214 height 294
click at [300, 426] on h3 "Non-Profit Initiatives" at bounding box center [275, 432] width 88 height 13
type input "**********"
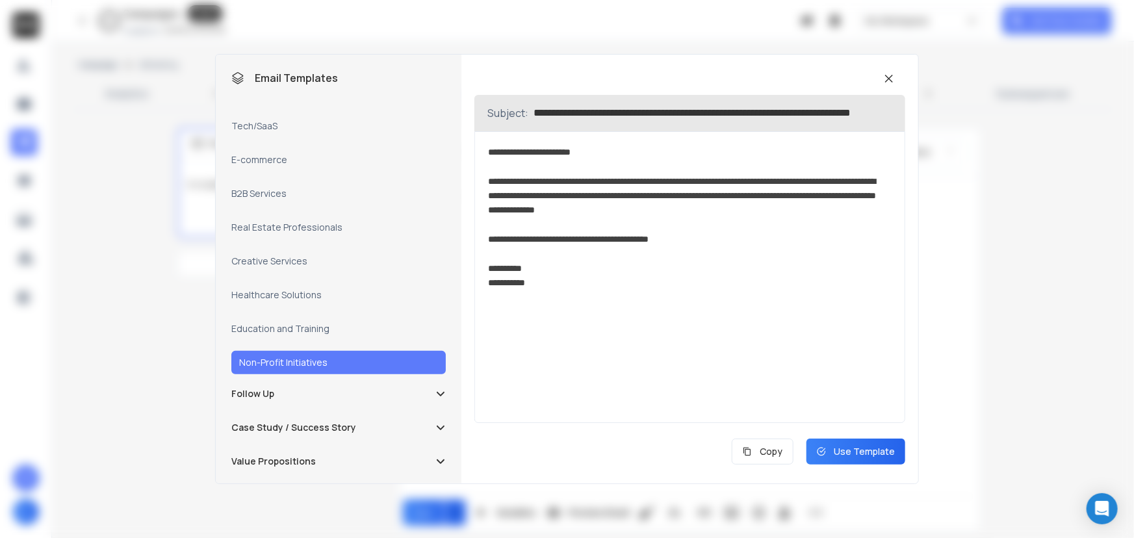
scroll to position [116, 0]
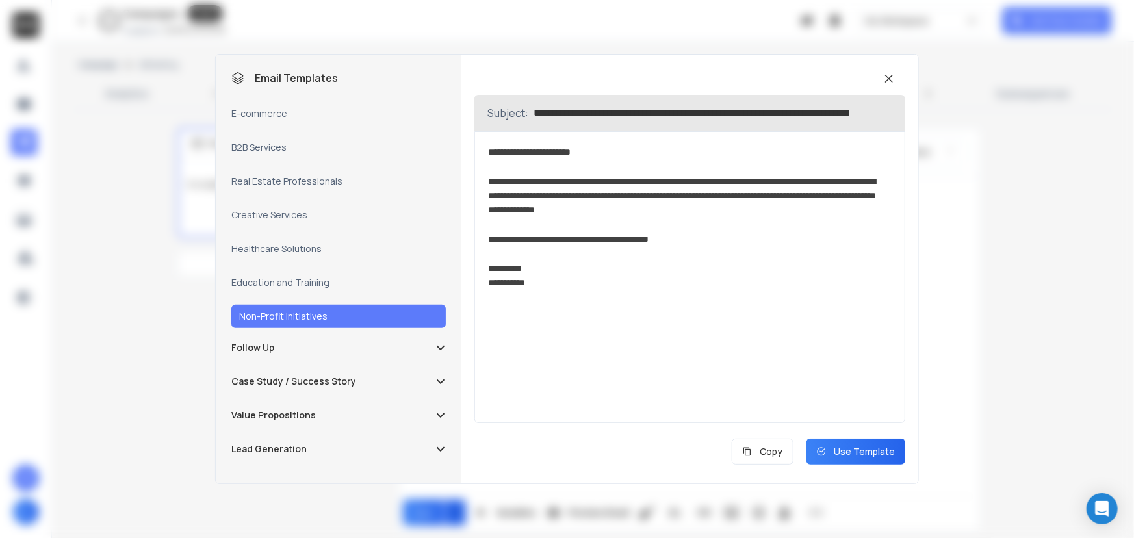
click at [880, 84] on div at bounding box center [689, 78] width 431 height 32
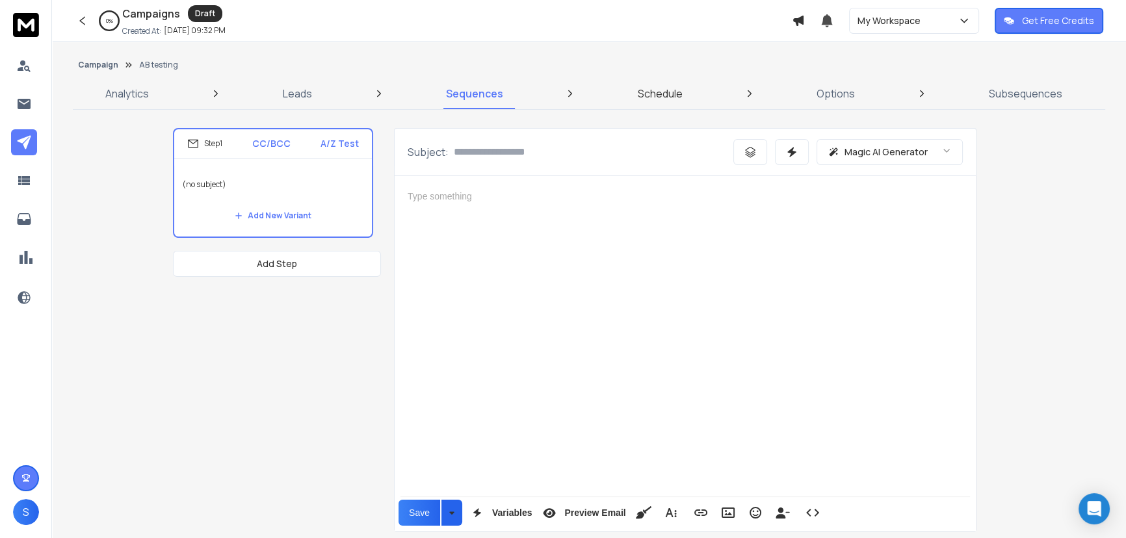
click at [647, 94] on p "Schedule" at bounding box center [660, 94] width 45 height 16
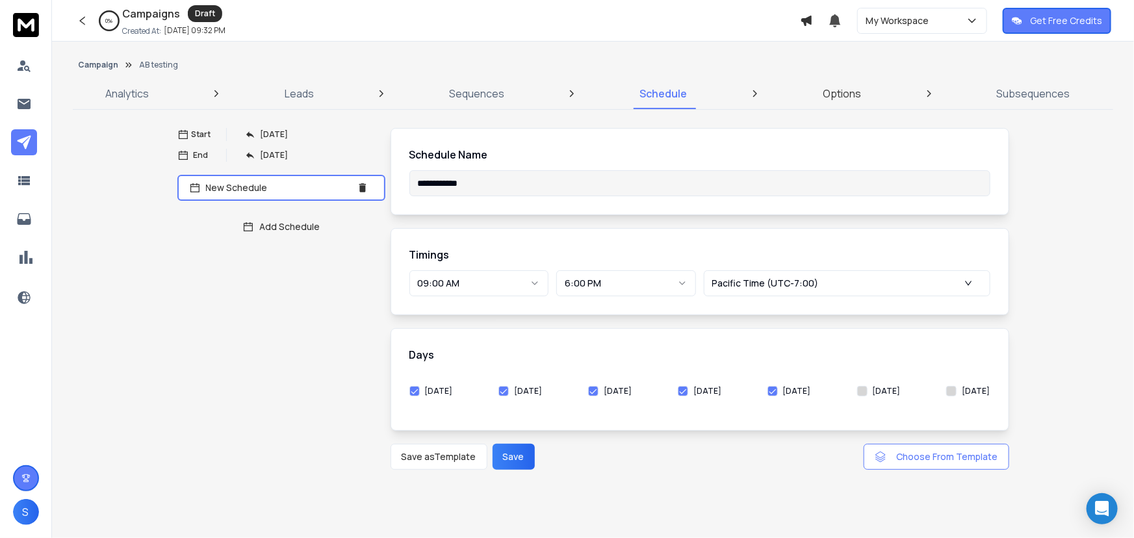
click at [860, 104] on link "Options" at bounding box center [842, 93] width 54 height 31
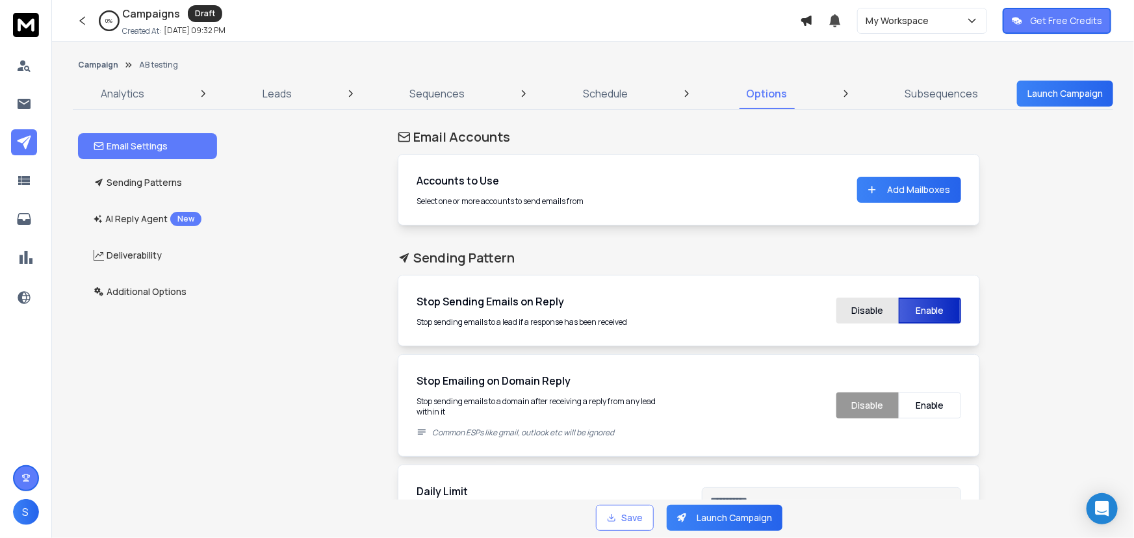
click at [888, 195] on button "Add Mailboxes" at bounding box center [909, 190] width 104 height 26
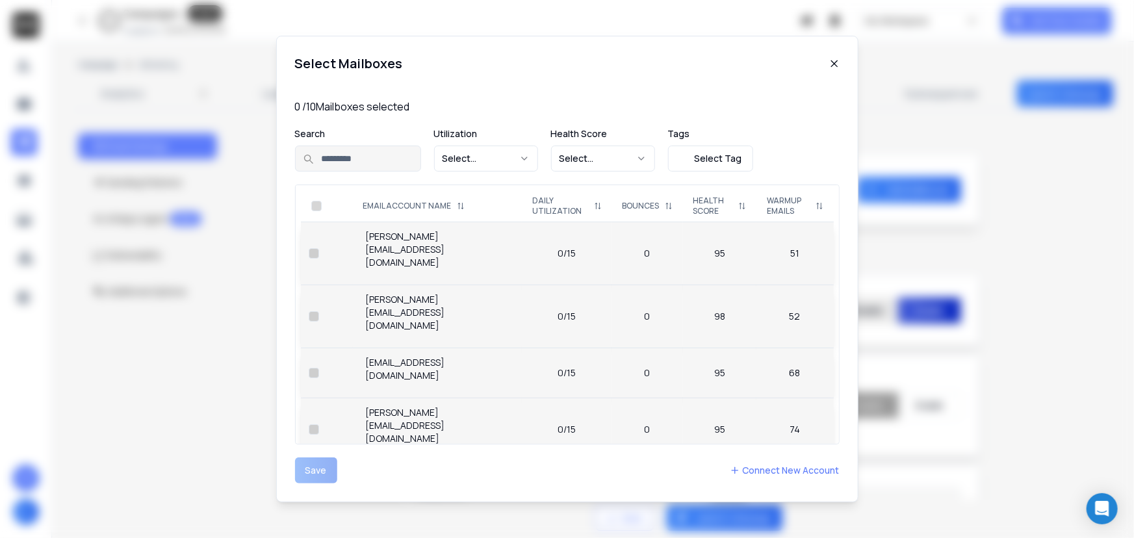
click at [836, 69] on div "Select Mailboxes" at bounding box center [567, 64] width 545 height 18
click at [833, 67] on icon at bounding box center [834, 63] width 10 height 10
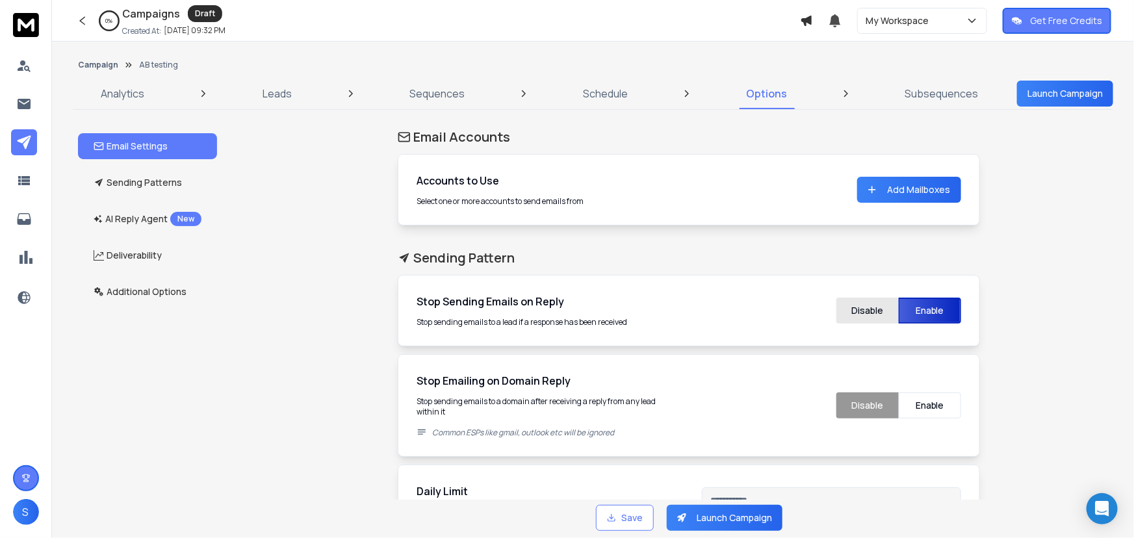
scroll to position [137, 0]
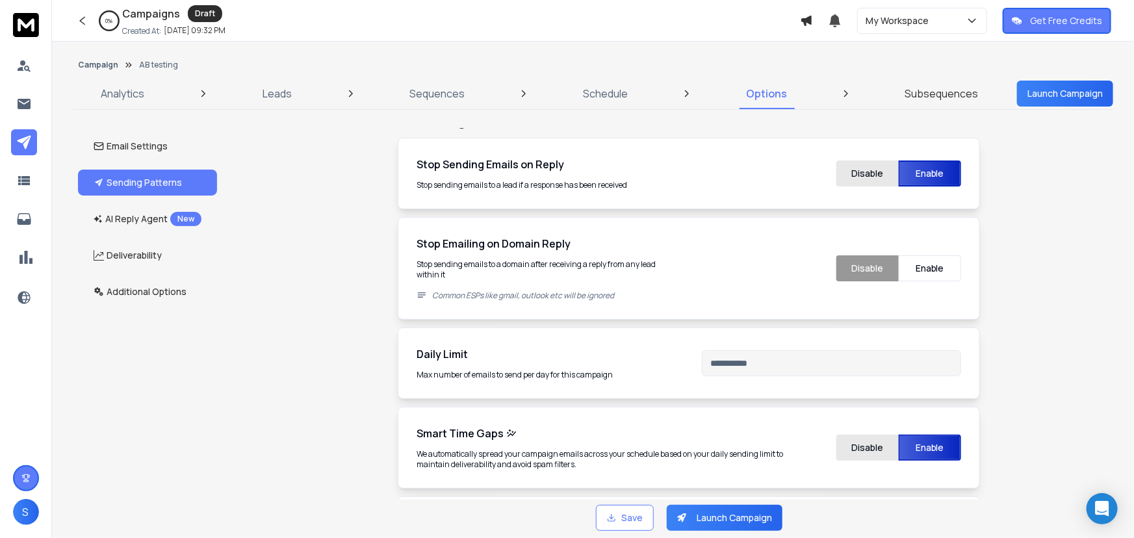
click at [942, 97] on p "Subsequences" at bounding box center [941, 94] width 73 height 16
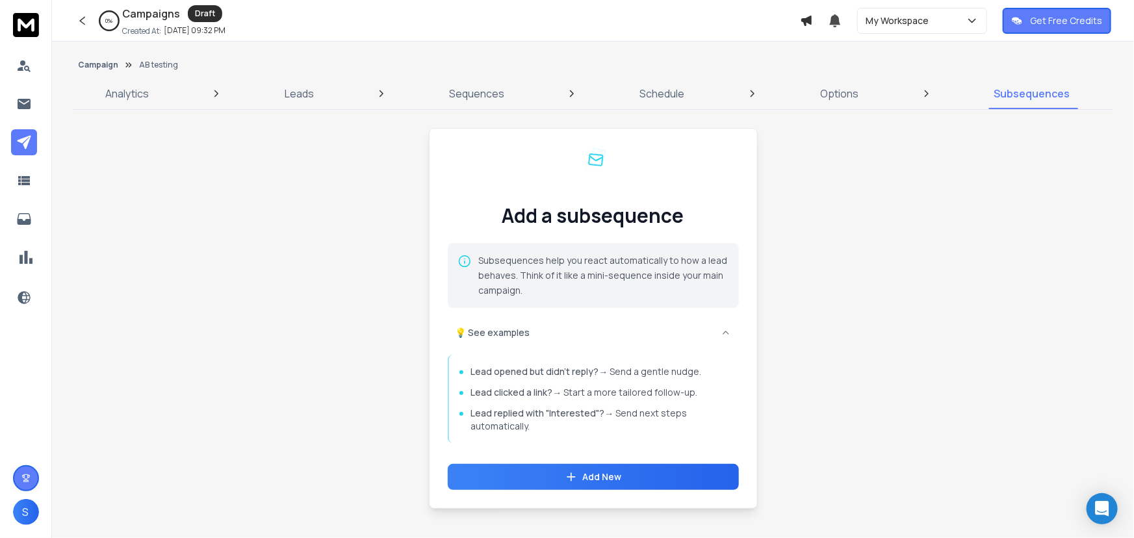
click at [654, 215] on h2 "Add a subsequence" at bounding box center [593, 215] width 291 height 23
drag, startPoint x: 654, startPoint y: 215, endPoint x: 495, endPoint y: 218, distance: 159.3
click at [495, 218] on h2 "Add a subsequence" at bounding box center [593, 215] width 291 height 23
click at [914, 240] on div "Add a subsequence Subsequences help you react automatically to how a lead behav…" at bounding box center [593, 318] width 1030 height 381
click at [847, 94] on p "Options" at bounding box center [839, 94] width 38 height 16
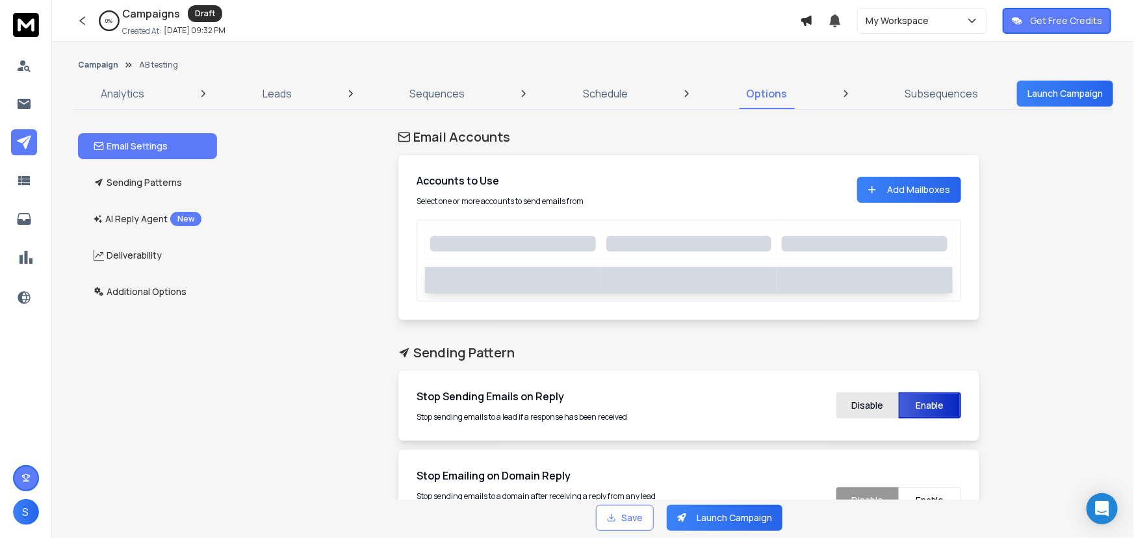
click at [676, 97] on div "Analytics Leads Sequences Schedule Options Subsequences" at bounding box center [540, 93] width 934 height 31
click at [593, 91] on p "Schedule" at bounding box center [605, 94] width 45 height 16
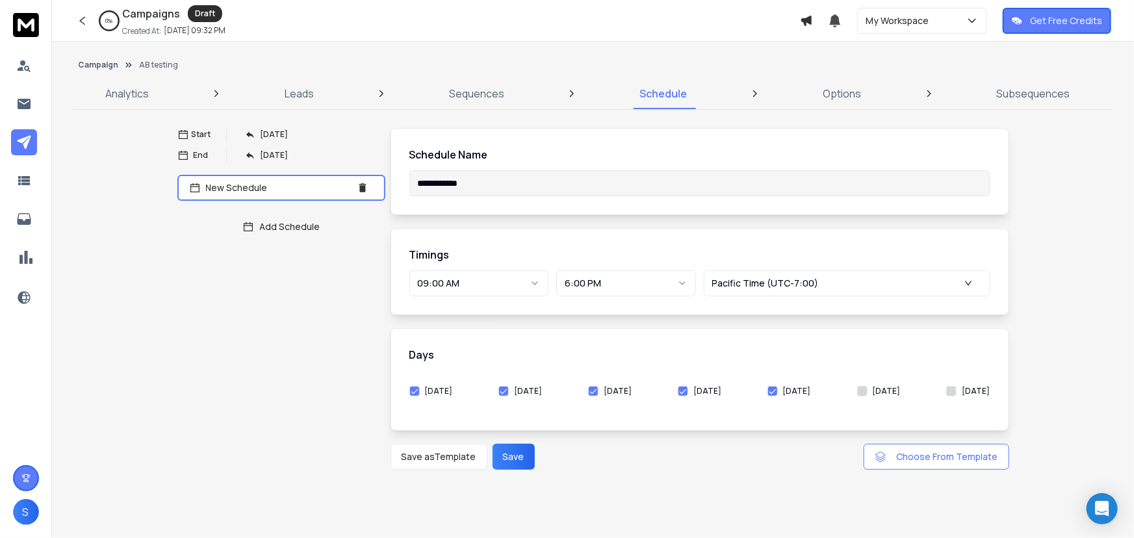
click at [868, 233] on div "Timings 09:00 AM ******** ******** ******** ******** ******** ******** ********…" at bounding box center [700, 271] width 619 height 87
click at [964, 284] on icon "button" at bounding box center [968, 283] width 27 height 9
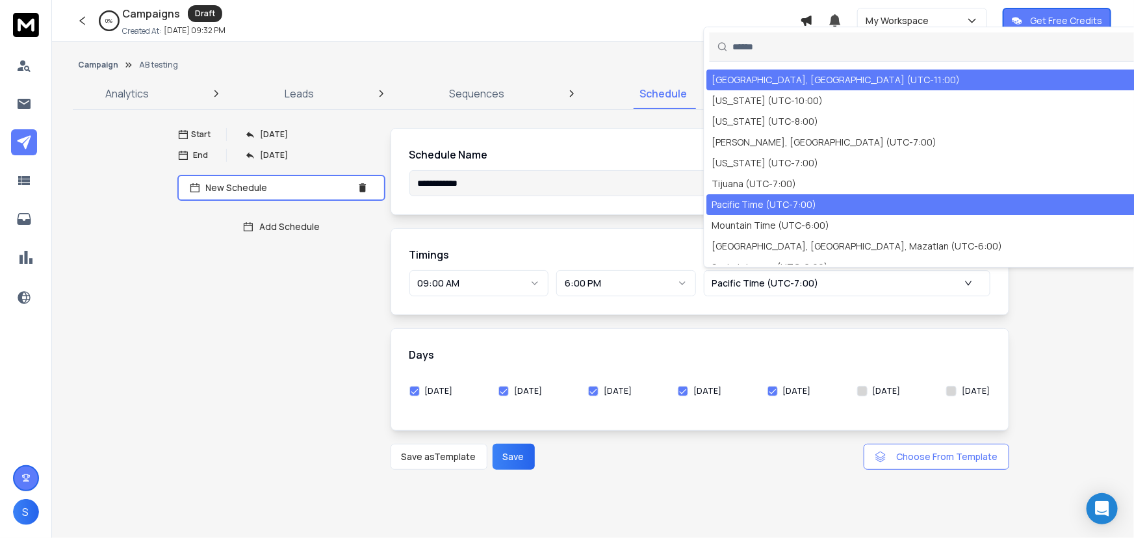
click at [1007, 283] on div "Timings 09:00 AM ******** ******** ******** ******** ******** ******** ********…" at bounding box center [700, 271] width 619 height 87
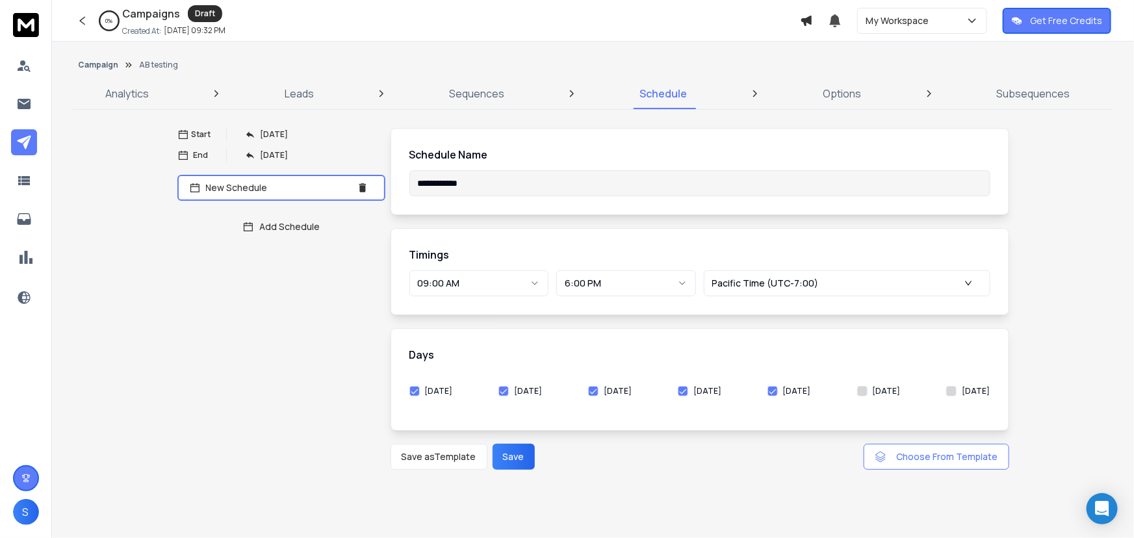
click at [693, 289] on div "09:00 AM ******** ******** ******** ******** ******** ******** ******** *******…" at bounding box center [699, 283] width 581 height 26
click at [683, 290] on button "6:00 PM" at bounding box center [626, 283] width 140 height 26
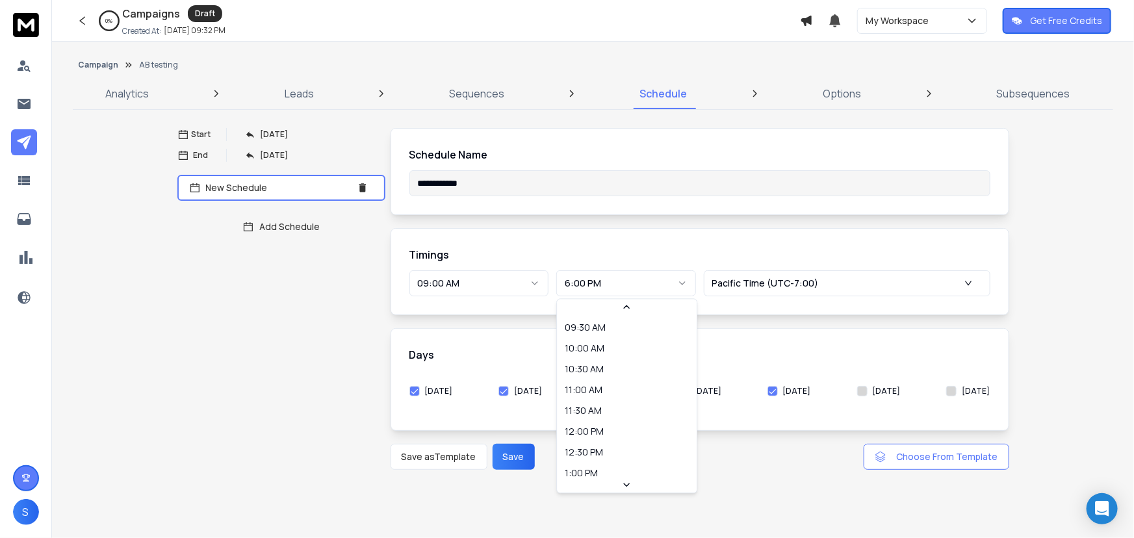
scroll to position [214, 0]
click at [683, 290] on button "6:00 PM" at bounding box center [626, 283] width 140 height 26
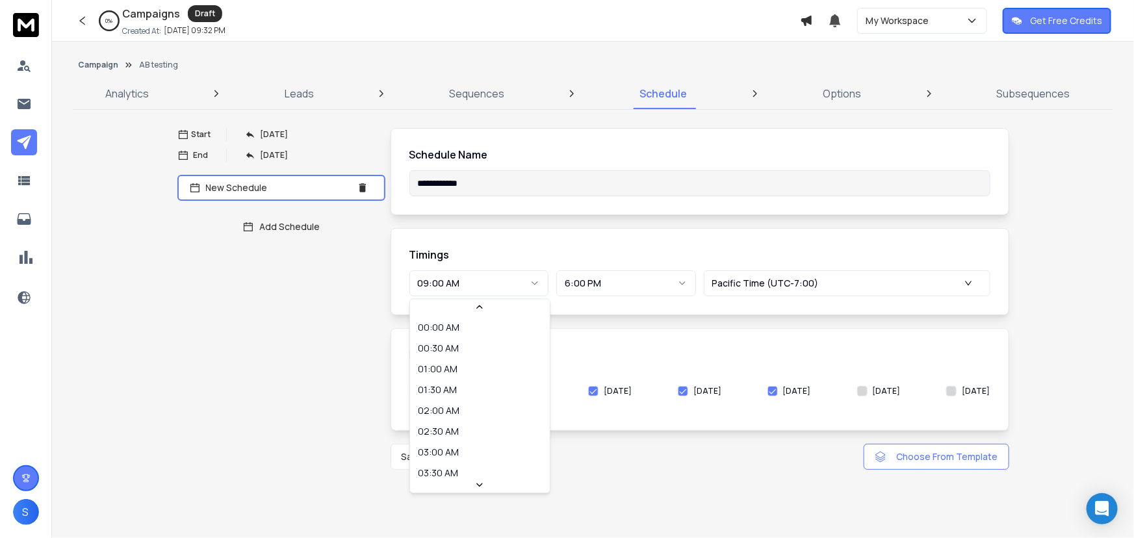
click at [517, 275] on button "09:00 AM" at bounding box center [479, 283] width 140 height 26
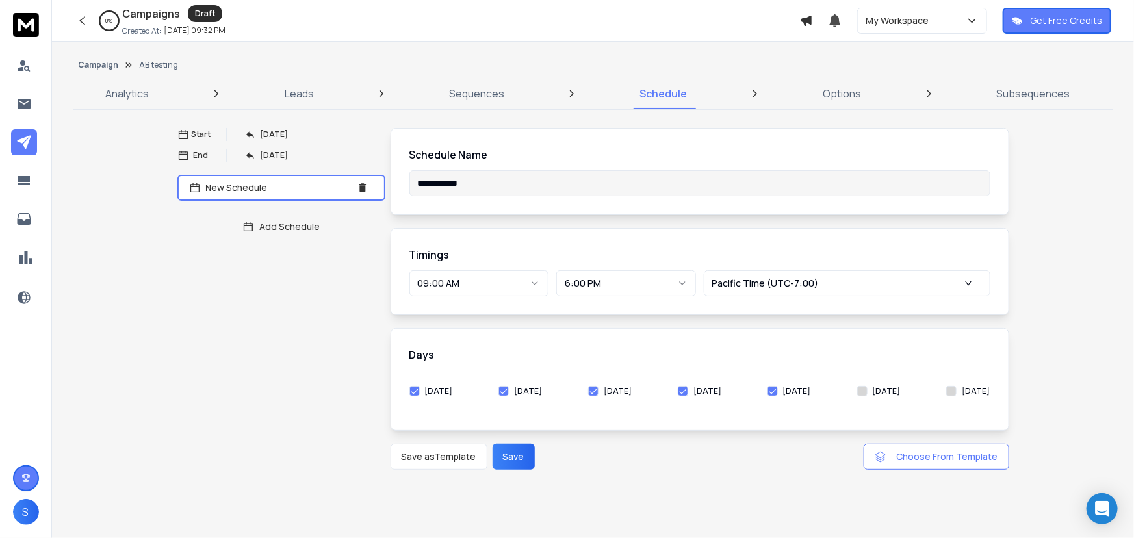
click at [517, 275] on button "09:00 AM" at bounding box center [479, 283] width 140 height 26
click at [584, 251] on h1 "Timings" at bounding box center [699, 255] width 581 height 16
click at [591, 251] on h1 "Timings" at bounding box center [699, 255] width 581 height 16
click at [816, 472] on div "**********" at bounding box center [593, 299] width 1040 height 352
click at [356, 363] on div "**********" at bounding box center [593, 299] width 832 height 342
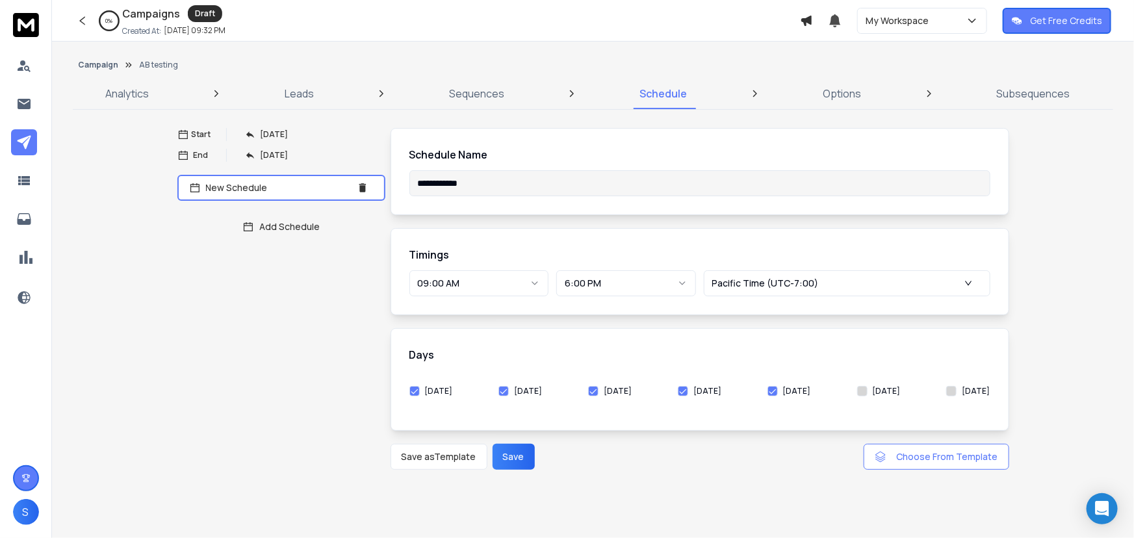
click at [273, 445] on div "**********" at bounding box center [593, 299] width 832 height 342
